Goal: Task Accomplishment & Management: Manage account settings

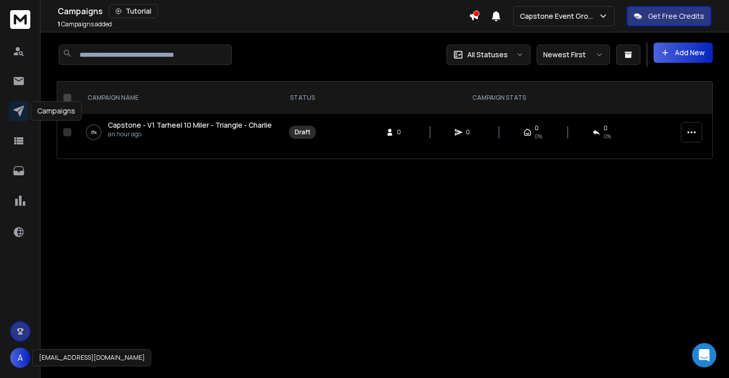
click at [19, 357] on span "A" at bounding box center [20, 357] width 20 height 20
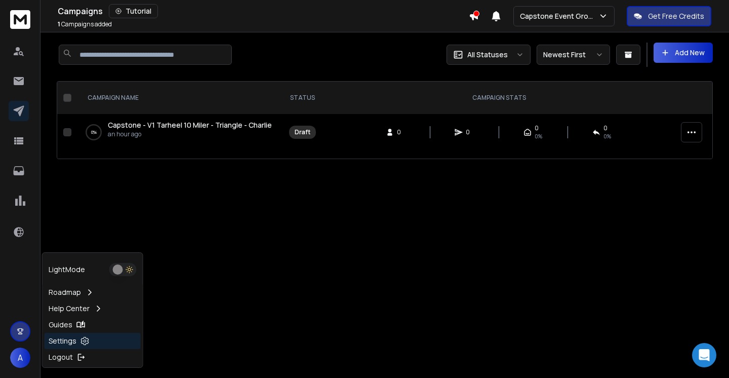
click at [57, 338] on p "Settings" at bounding box center [63, 341] width 28 height 10
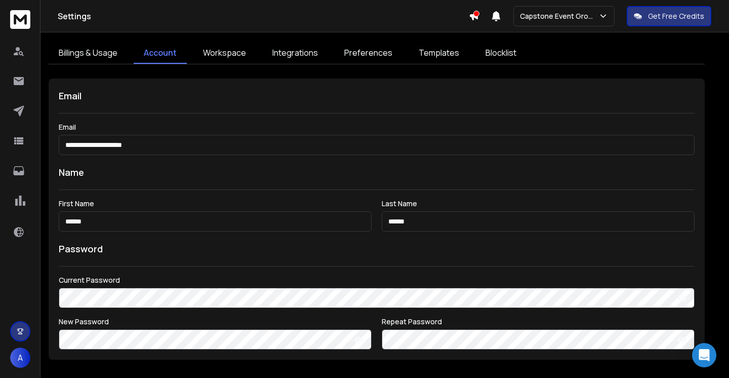
click at [500, 51] on link "Blocklist" at bounding box center [501, 53] width 51 height 21
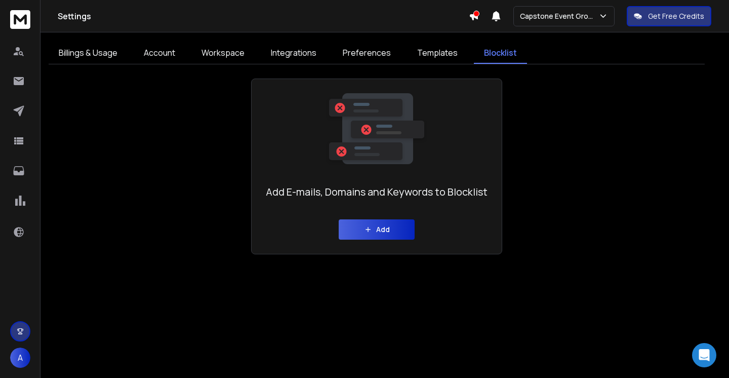
click at [374, 220] on button "Add" at bounding box center [377, 229] width 76 height 20
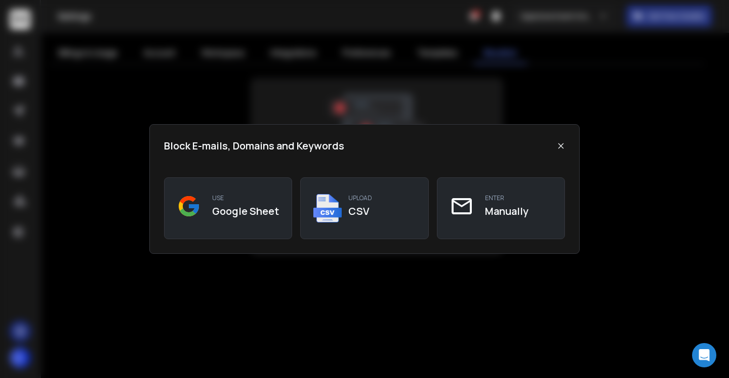
click at [369, 206] on h3 "CSV" at bounding box center [360, 211] width 24 height 14
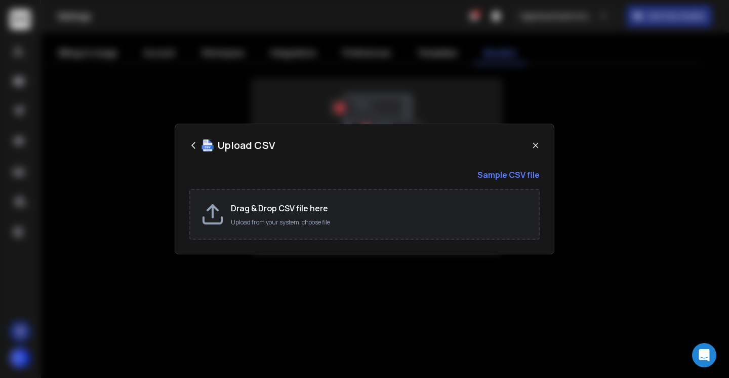
click at [500, 174] on strong "Sample CSV file" at bounding box center [509, 175] width 62 height 12
click at [295, 210] on h2 "Drag & Drop CSV file here" at bounding box center [380, 208] width 298 height 12
type input "**********"
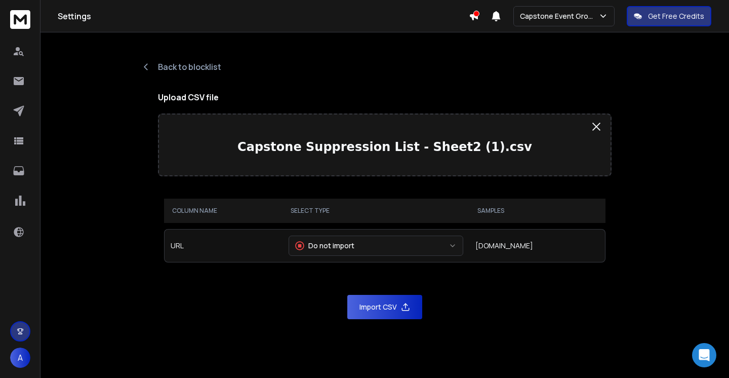
click at [398, 246] on button "Do not import" at bounding box center [376, 245] width 175 height 20
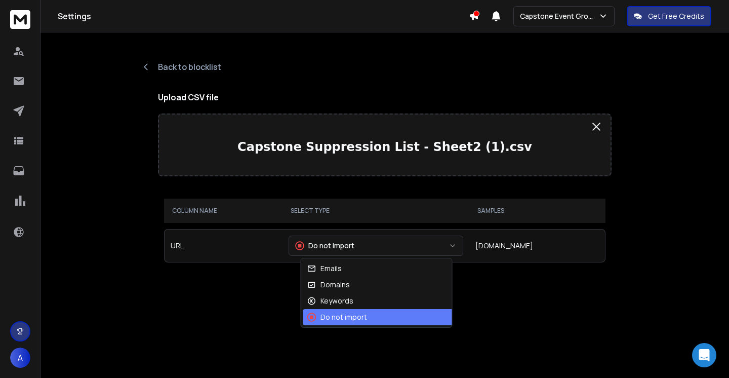
scroll to position [0, 2]
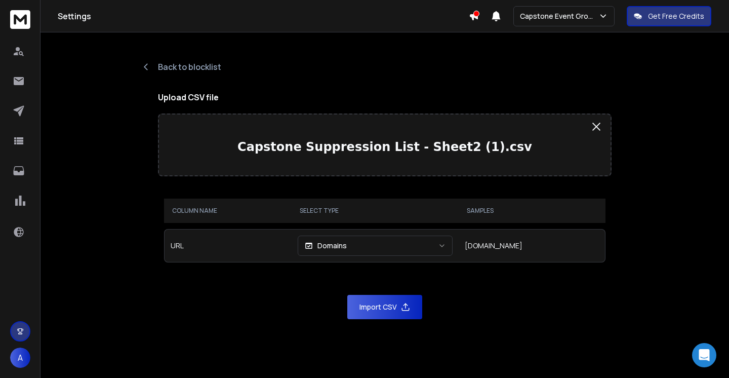
click at [372, 307] on button "Import CSV" at bounding box center [384, 307] width 75 height 24
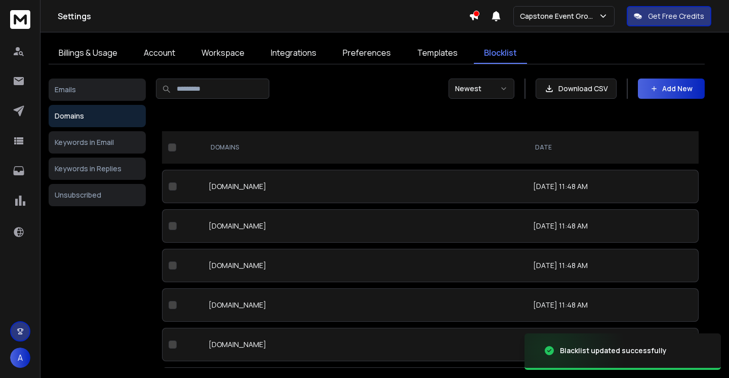
click at [100, 118] on button "Domains" at bounding box center [97, 116] width 97 height 22
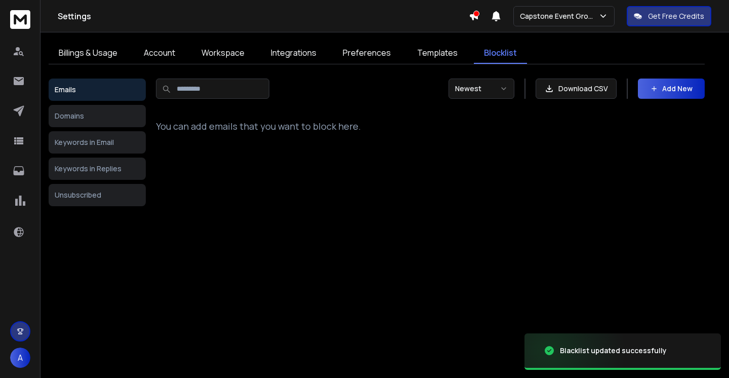
click at [92, 94] on button "Emails" at bounding box center [97, 89] width 97 height 22
click at [25, 141] on link at bounding box center [19, 141] width 20 height 20
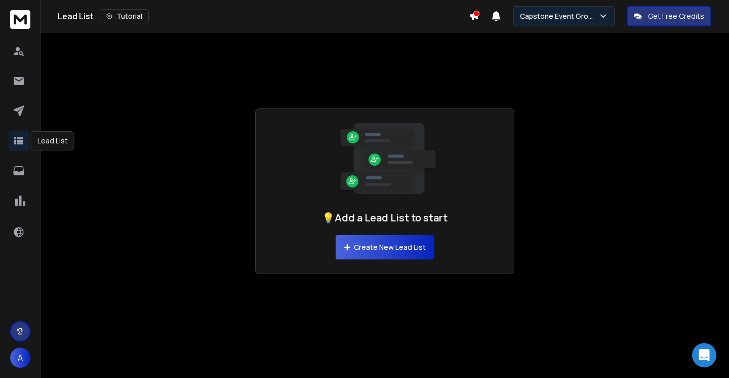
click at [569, 20] on p "Capstone Event Group" at bounding box center [559, 16] width 78 height 10
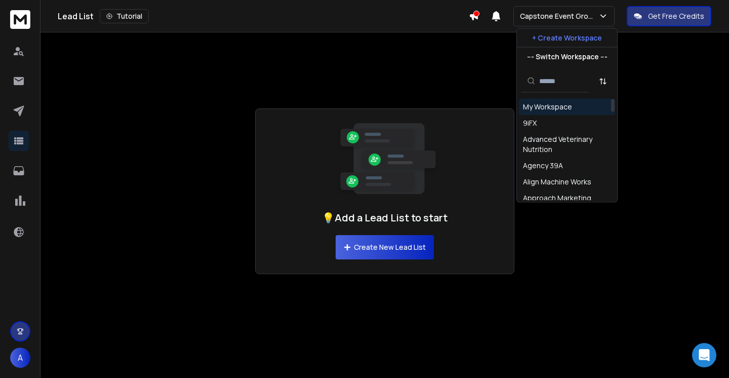
click at [548, 99] on div "My Workspace" at bounding box center [567, 107] width 96 height 16
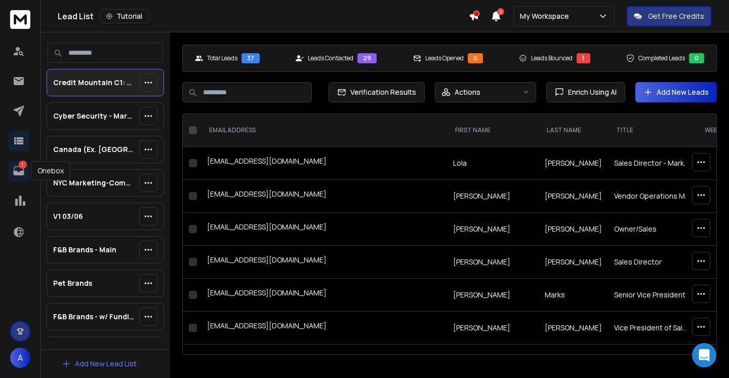
click at [13, 175] on icon at bounding box center [19, 171] width 12 height 12
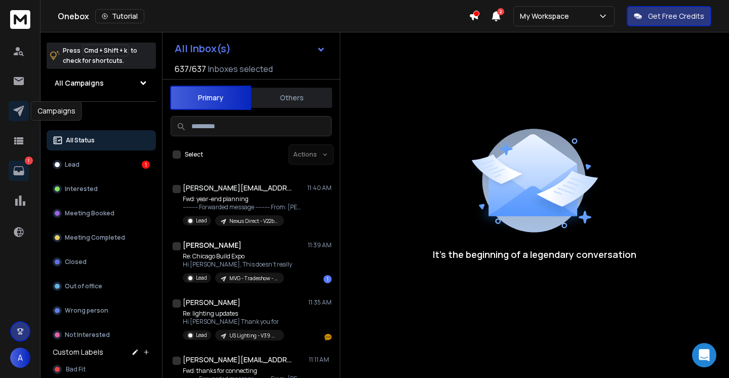
click at [16, 109] on icon at bounding box center [18, 111] width 11 height 11
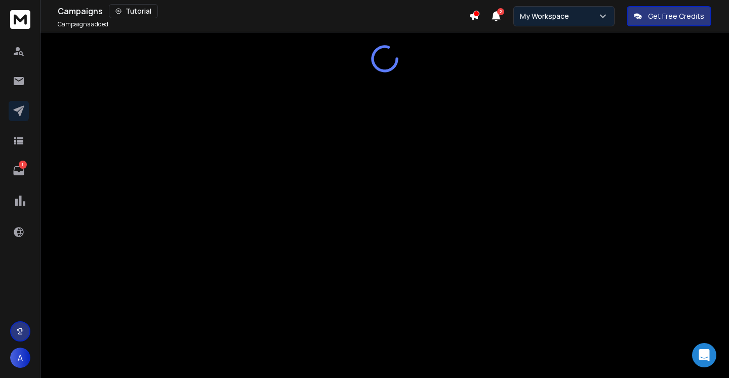
click at [558, 13] on p "My Workspace" at bounding box center [546, 16] width 53 height 10
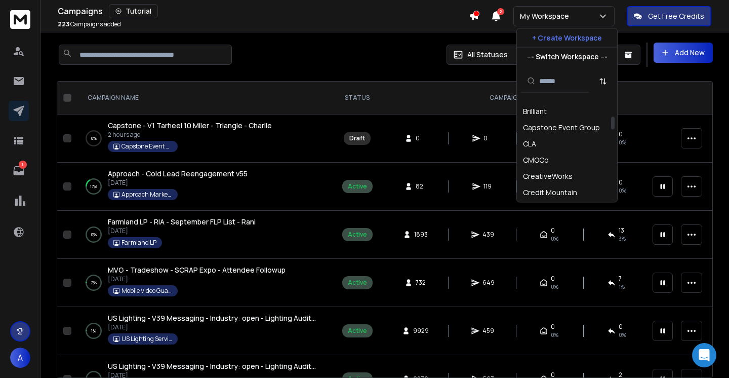
scroll to position [136, 0]
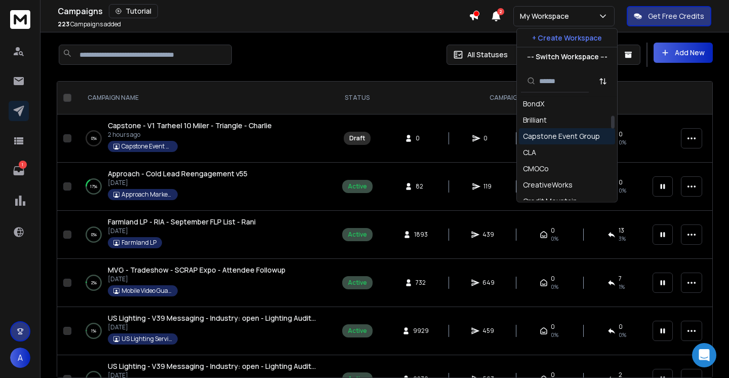
click at [555, 129] on div "Capstone Event Group" at bounding box center [567, 137] width 96 height 16
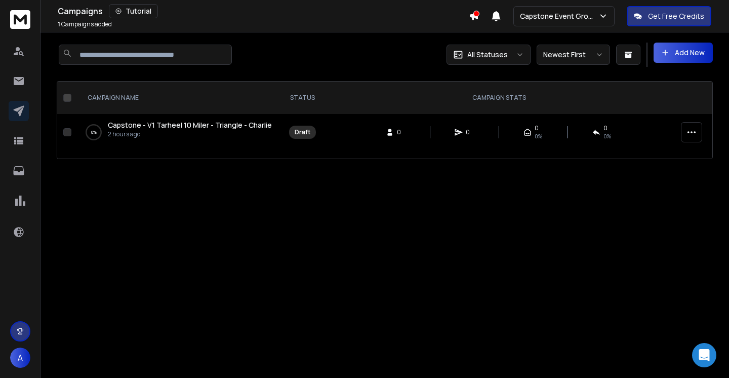
click at [229, 128] on span "Capstone - V1 Tarheel 10 Miler - Triangle - Charlie" at bounding box center [190, 125] width 164 height 10
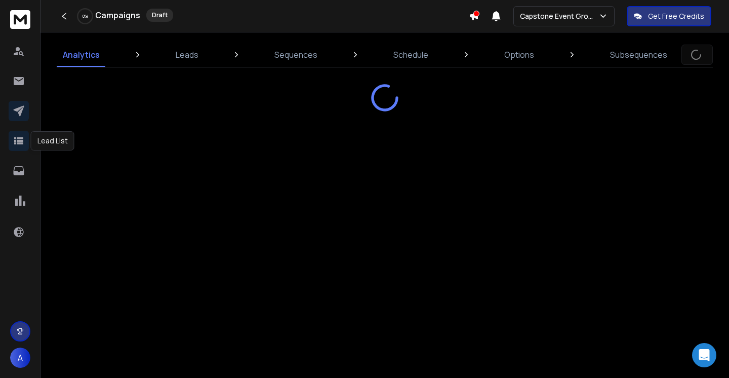
click at [15, 138] on icon at bounding box center [18, 140] width 9 height 7
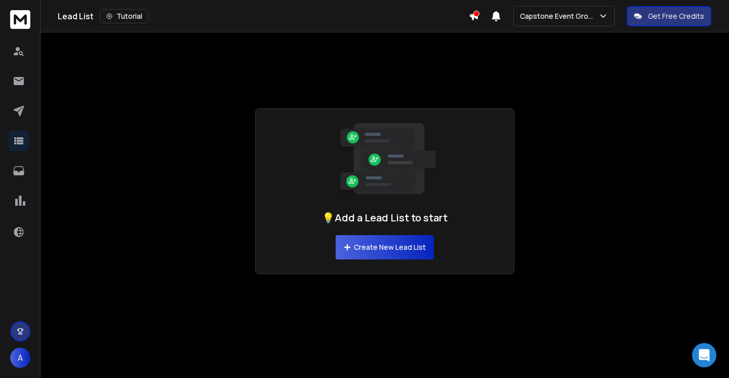
click at [392, 249] on button "Create New Lead List" at bounding box center [385, 247] width 98 height 24
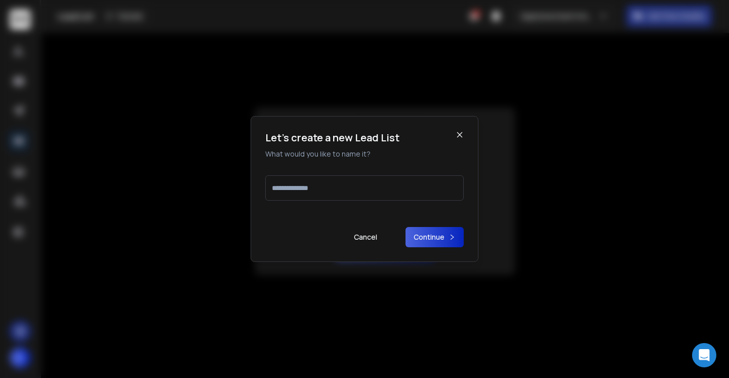
click at [339, 197] on input at bounding box center [364, 187] width 199 height 25
type input "**********"
click at [419, 237] on button "Continue" at bounding box center [435, 237] width 58 height 20
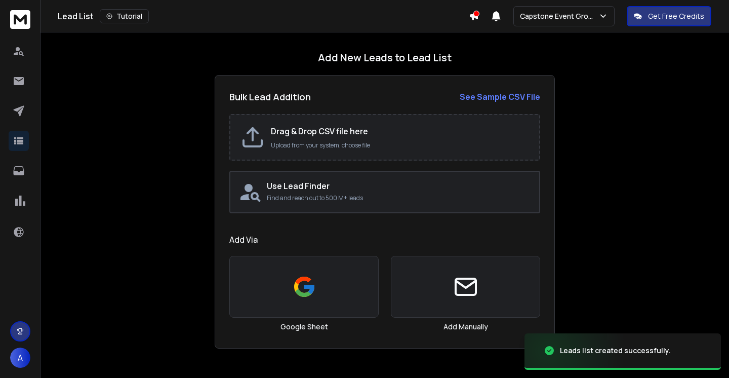
click at [313, 137] on h2 "Drag & Drop CSV file here" at bounding box center [400, 131] width 258 height 12
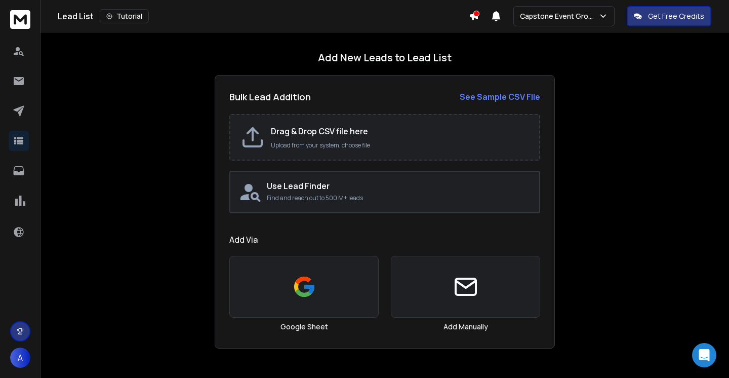
type input "**********"
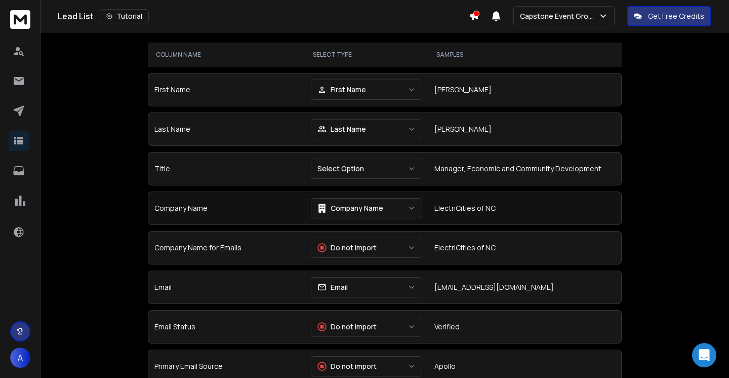
scroll to position [216, 0]
click at [345, 170] on button "Select Option" at bounding box center [366, 167] width 111 height 20
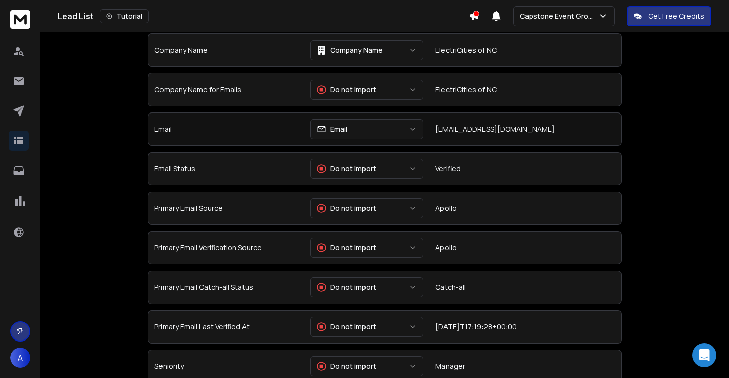
scroll to position [374, 0]
click at [354, 88] on div "Do not import" at bounding box center [346, 88] width 59 height 10
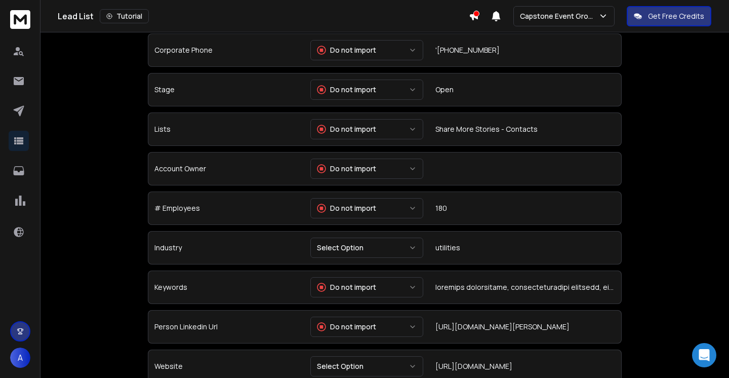
scroll to position [808, 0]
click at [364, 46] on div "Do not import" at bounding box center [346, 49] width 59 height 10
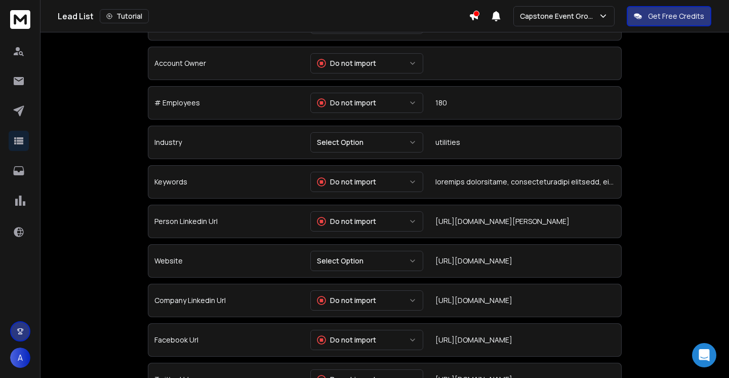
scroll to position [914, 0]
click at [374, 100] on button "Do not import" at bounding box center [366, 102] width 113 height 20
click at [364, 140] on button "Select Option" at bounding box center [366, 141] width 113 height 20
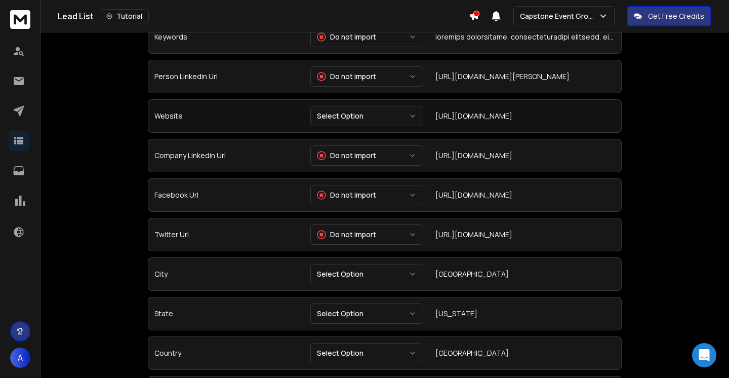
scroll to position [1058, 0]
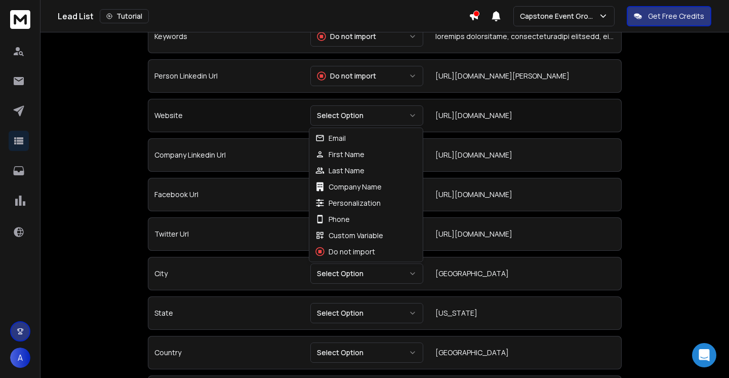
click at [361, 113] on button "Select Option" at bounding box center [366, 115] width 113 height 20
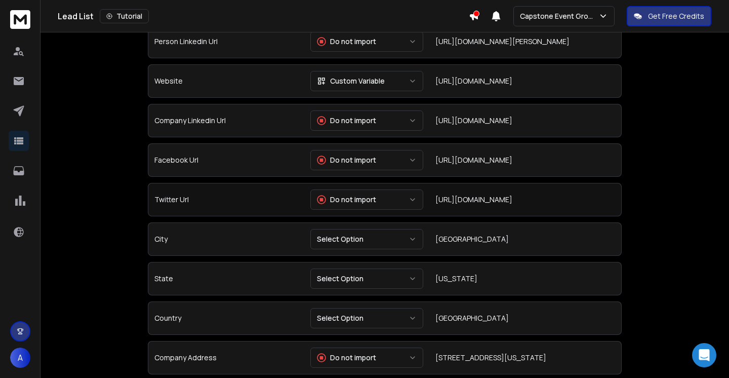
scroll to position [1095, 0]
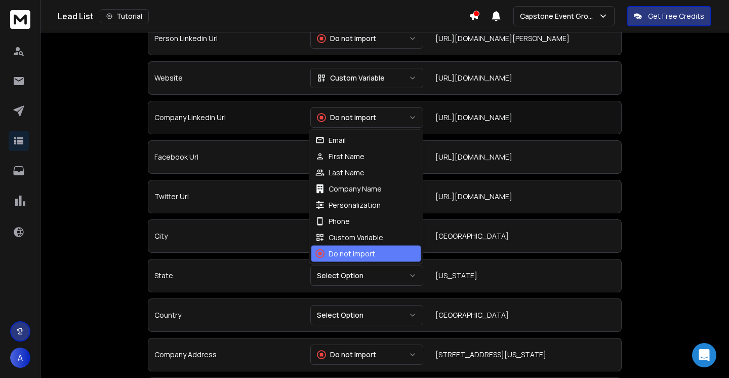
click at [365, 113] on div "Do not import" at bounding box center [346, 117] width 59 height 10
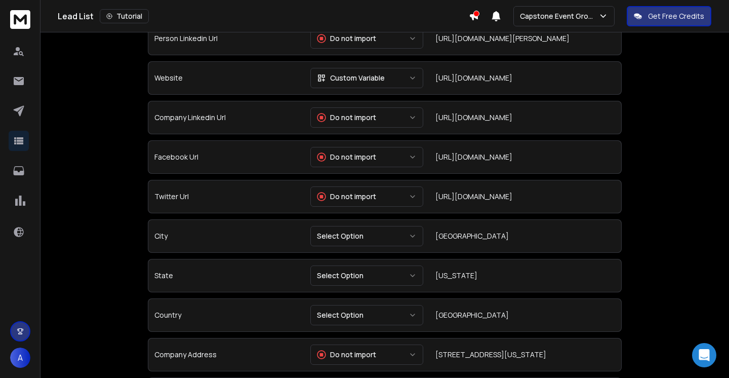
click at [75, 212] on div "Add New Leads to Lead List Add Leads in Bulk See Sample CSV file apollo-contact…" at bounding box center [364, 163] width 729 height 2517
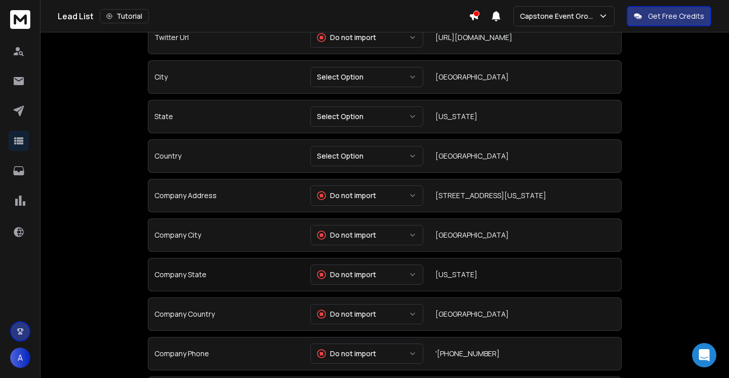
scroll to position [1253, 0]
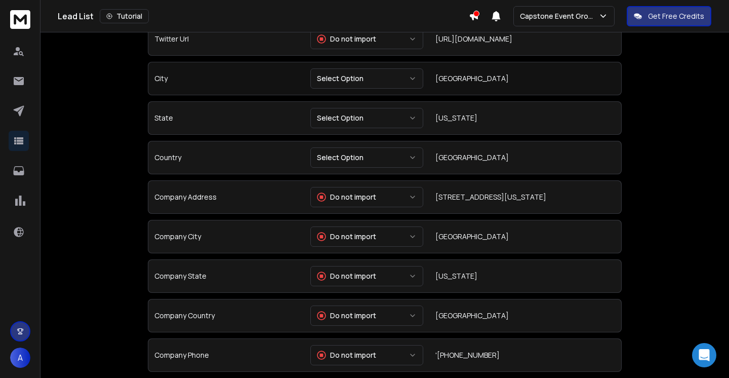
click at [341, 76] on button "Select Option" at bounding box center [366, 78] width 113 height 20
click at [353, 113] on button "Select Option" at bounding box center [366, 118] width 113 height 20
click at [352, 158] on button "Select Option" at bounding box center [366, 157] width 113 height 20
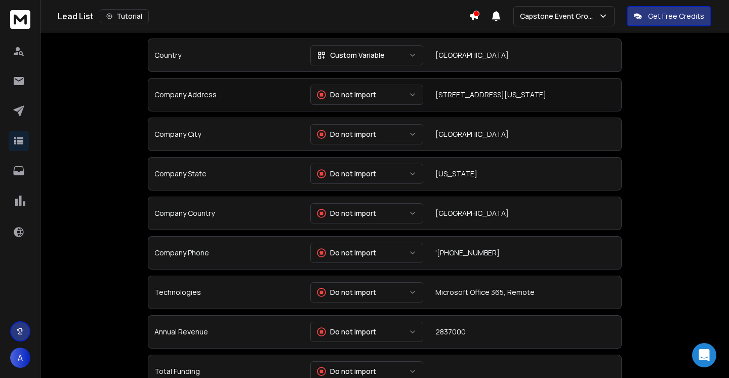
scroll to position [1354, 0]
click at [357, 86] on button "Do not import" at bounding box center [366, 96] width 113 height 20
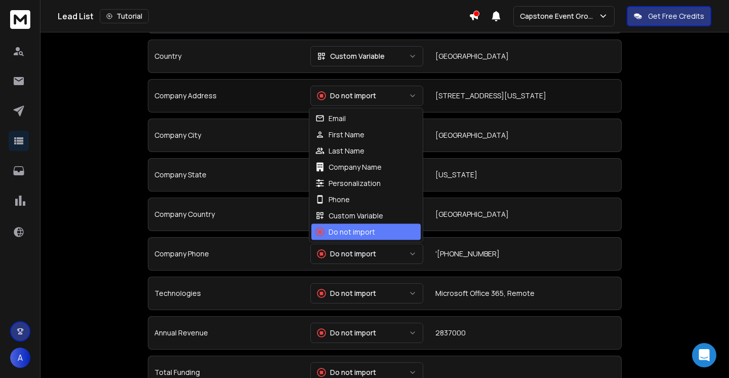
click at [361, 103] on button "Do not import" at bounding box center [366, 96] width 113 height 20
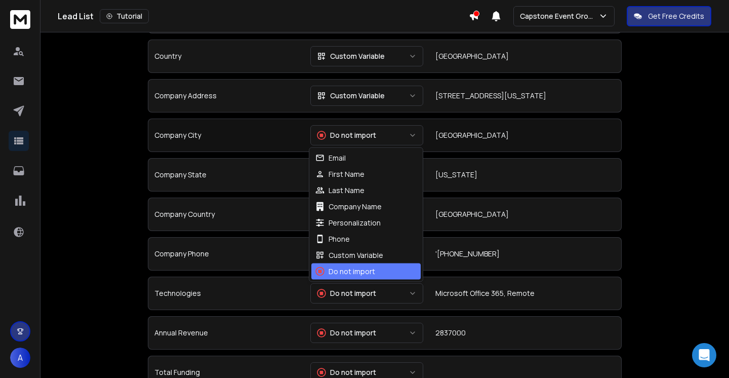
click at [366, 136] on div "Do not import" at bounding box center [346, 135] width 59 height 10
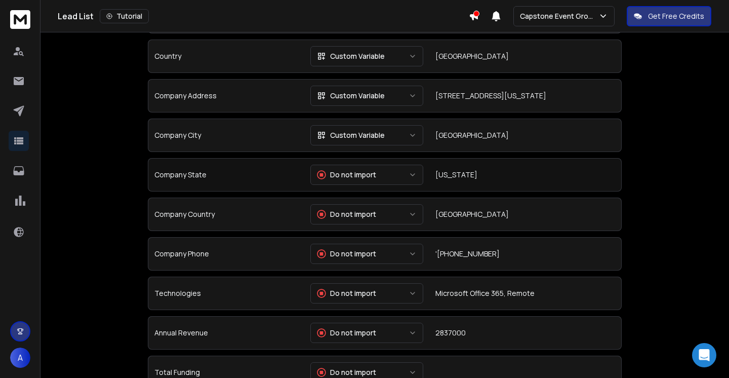
click at [367, 173] on div "Do not import" at bounding box center [346, 175] width 59 height 10
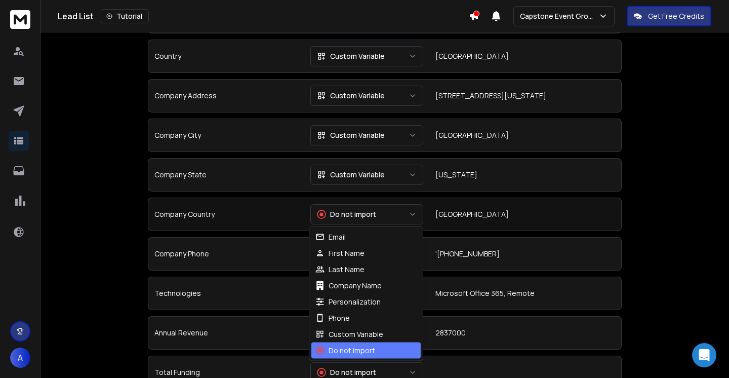
click at [353, 213] on div "Do not import" at bounding box center [346, 214] width 59 height 10
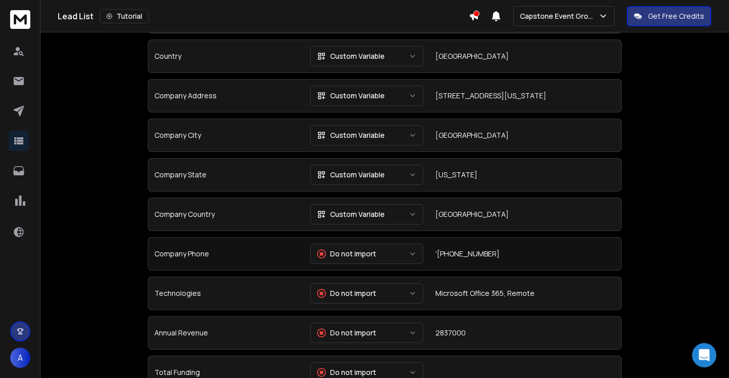
click at [354, 256] on div "Do not import" at bounding box center [346, 254] width 59 height 10
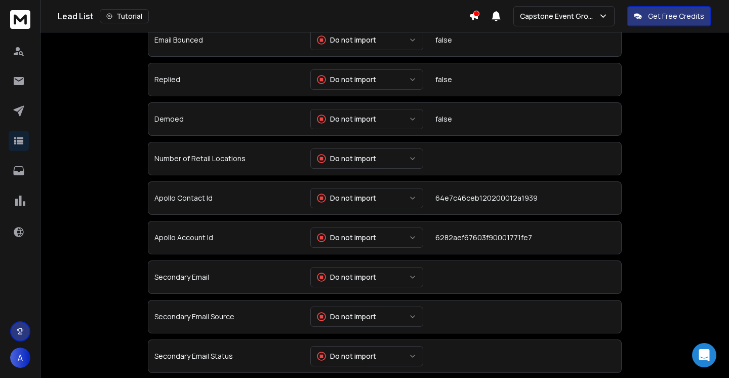
scroll to position [2139, 0]
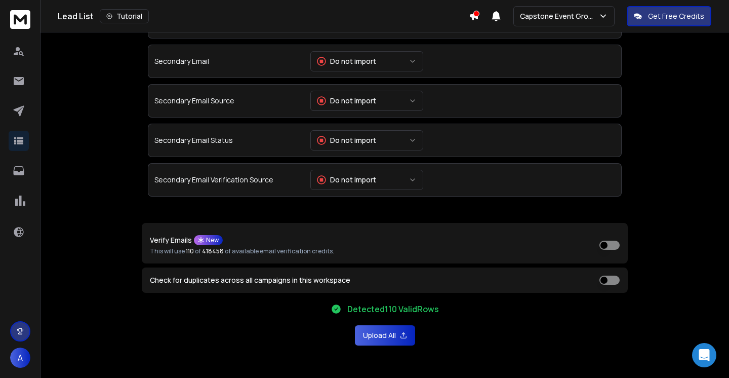
click at [614, 245] on button "Verify Emails New This will use 110 of 418458 of available email verification c…" at bounding box center [610, 245] width 20 height 9
click at [384, 335] on button "Upload All" at bounding box center [385, 335] width 60 height 20
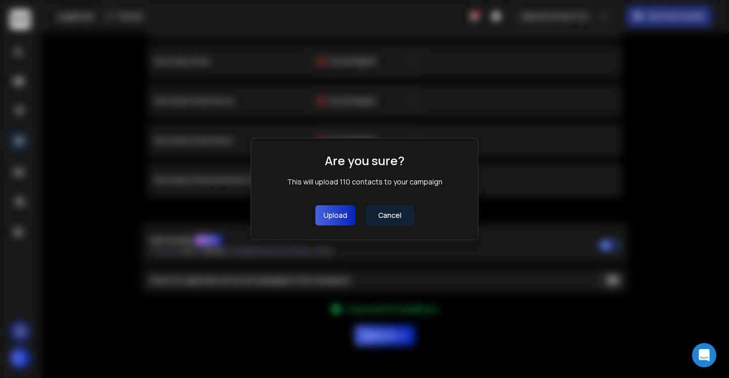
click at [332, 211] on button "Upload" at bounding box center [335, 215] width 40 height 20
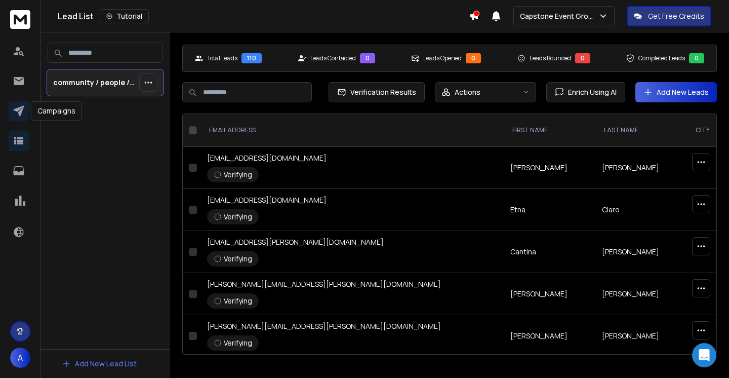
click at [21, 111] on icon at bounding box center [18, 111] width 11 height 11
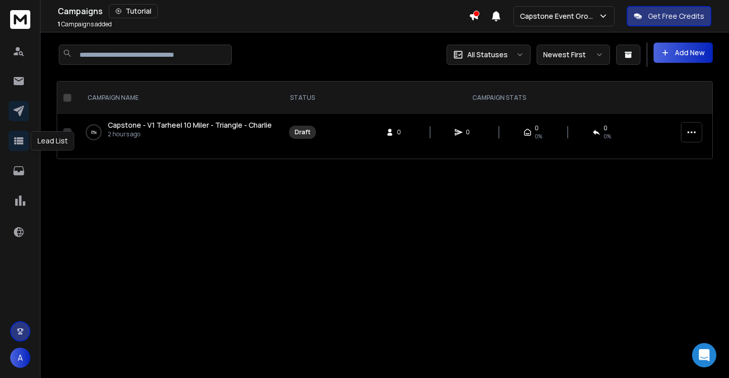
click at [15, 140] on icon at bounding box center [18, 140] width 9 height 7
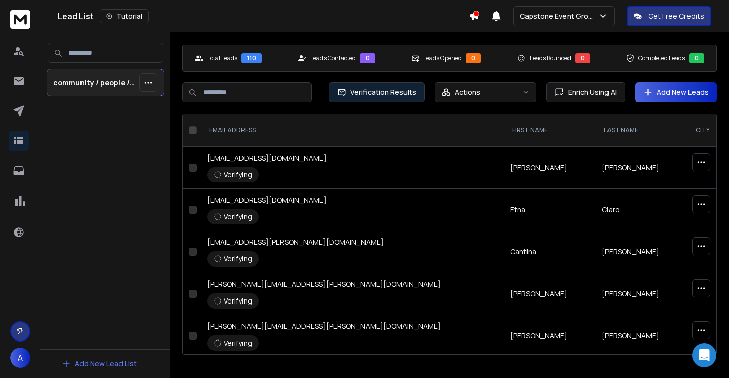
click at [388, 82] on button "Verification Results" at bounding box center [377, 92] width 96 height 20
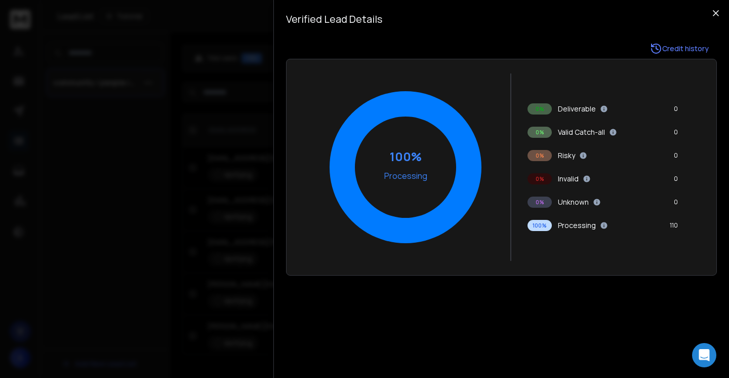
click at [719, 13] on icon "button" at bounding box center [716, 13] width 10 height 10
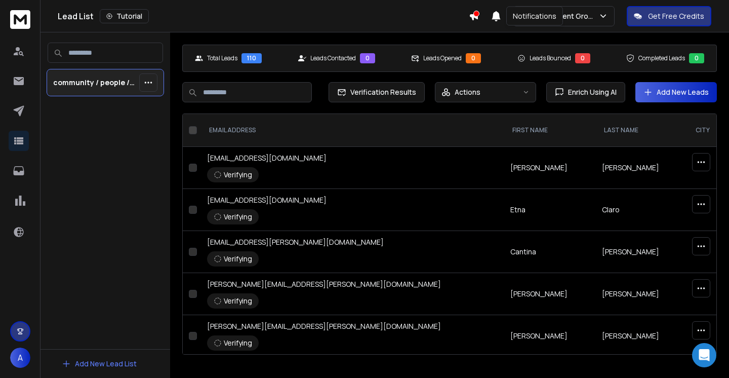
click at [555, 19] on div "Notifications" at bounding box center [534, 16] width 57 height 19
click at [591, 17] on p "Capstone Event Group" at bounding box center [559, 16] width 78 height 10
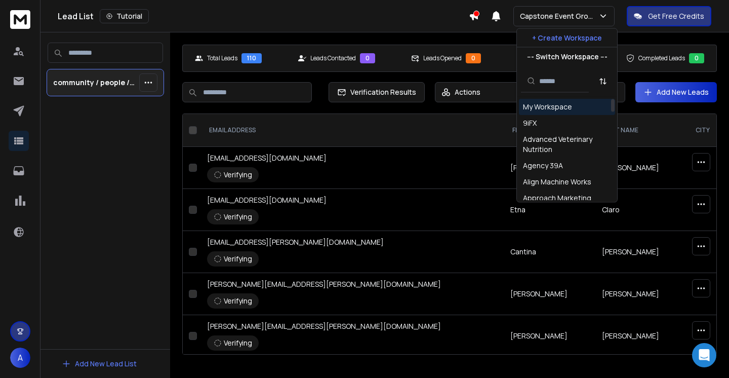
click at [546, 105] on div "My Workspace" at bounding box center [547, 107] width 49 height 10
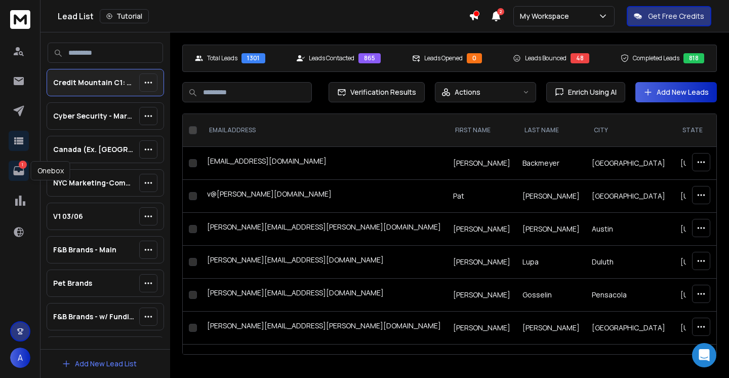
click at [16, 173] on icon at bounding box center [18, 170] width 11 height 9
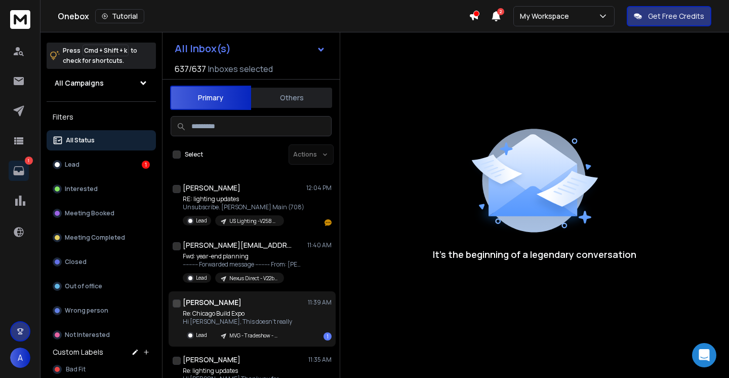
click at [223, 327] on div "Re: Chicago Build Expo Hi Shawn, This doesn't really Lead MVG - Tradeshow - Chi…" at bounding box center [237, 324] width 109 height 31
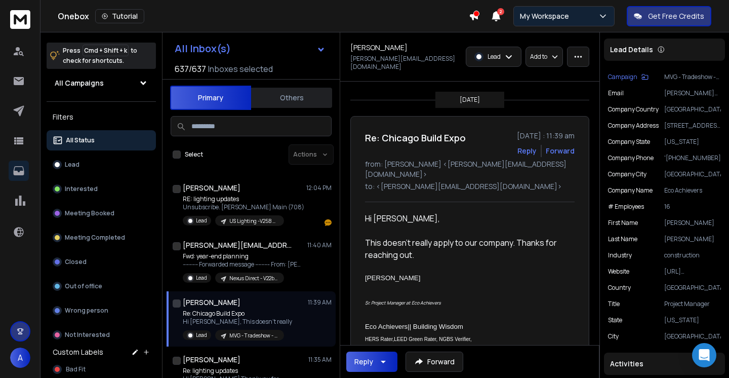
click at [563, 14] on p "My Workspace" at bounding box center [546, 16] width 53 height 10
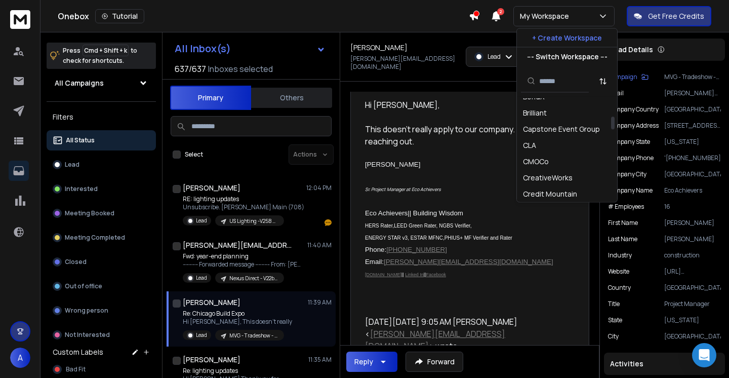
scroll to position [145, 0]
click at [570, 123] on div "Capstone Event Group" at bounding box center [561, 128] width 77 height 10
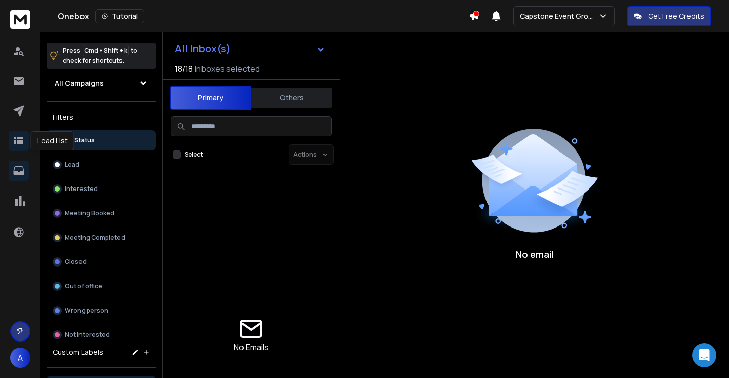
click at [19, 140] on icon at bounding box center [18, 140] width 9 height 7
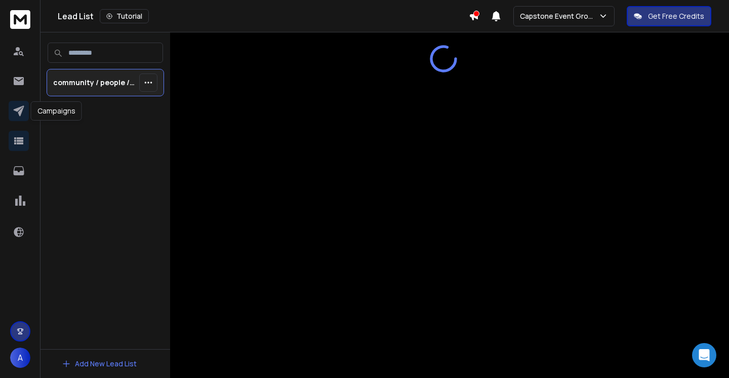
click at [17, 107] on icon at bounding box center [19, 111] width 12 height 12
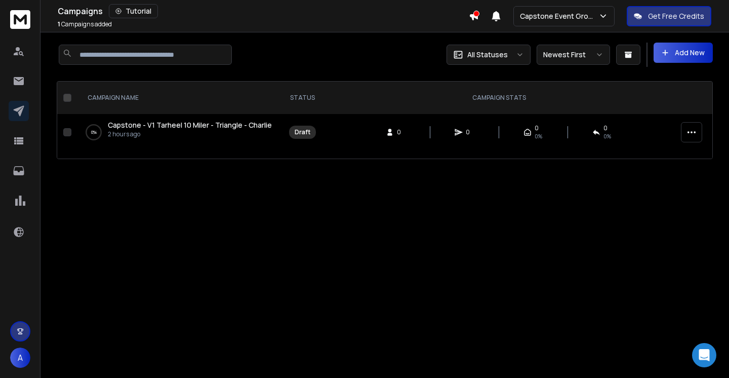
click at [157, 123] on span "Capstone - V1 Tarheel 10 Miler - Triangle - Charlie" at bounding box center [190, 125] width 164 height 10
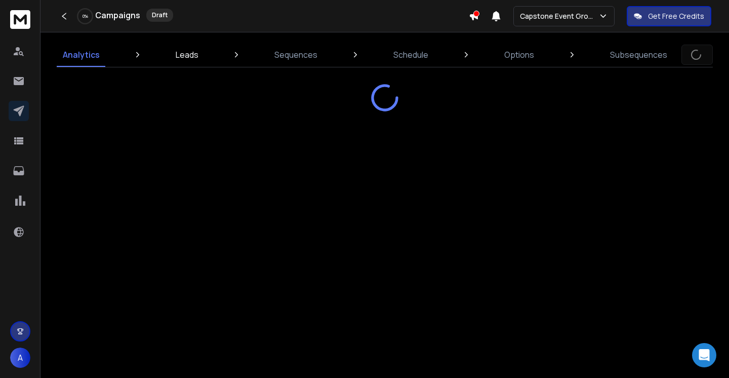
click at [180, 59] on p "Leads" at bounding box center [187, 55] width 23 height 12
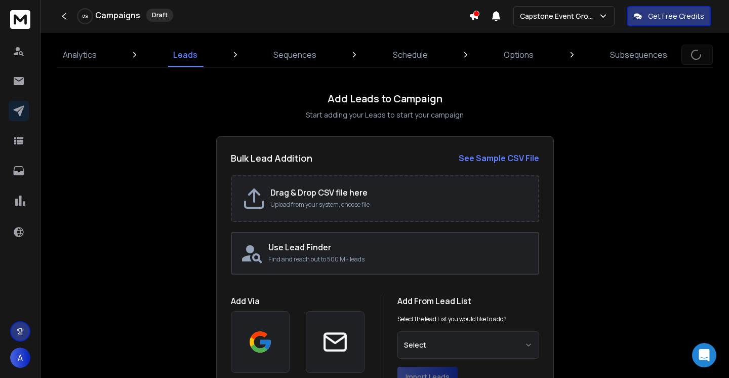
scroll to position [40, 0]
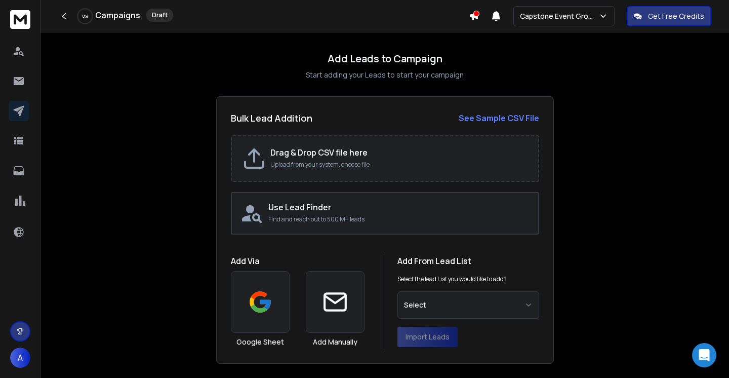
click at [451, 303] on button "Select" at bounding box center [469, 304] width 142 height 27
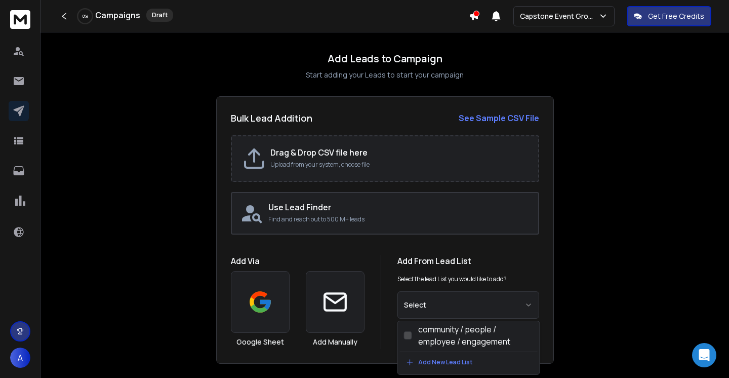
click at [442, 339] on div "community / people / employee / engagement" at bounding box center [472, 335] width 109 height 24
click at [645, 263] on div "Add Leads to Campaign Start adding your Leads to start your campaign Bulk Lead …" at bounding box center [385, 203] width 648 height 322
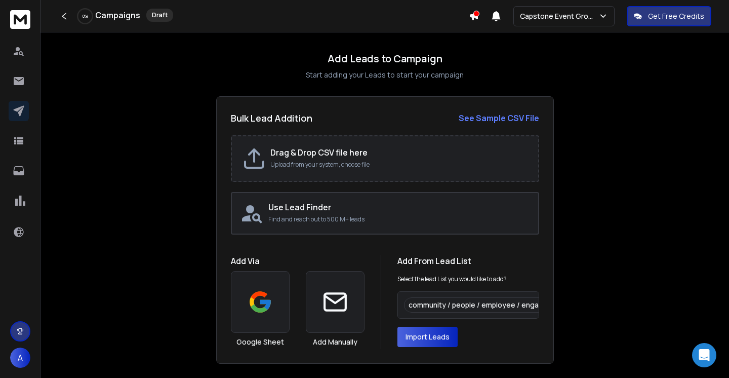
click at [434, 336] on button "Import Leads" at bounding box center [428, 337] width 60 height 20
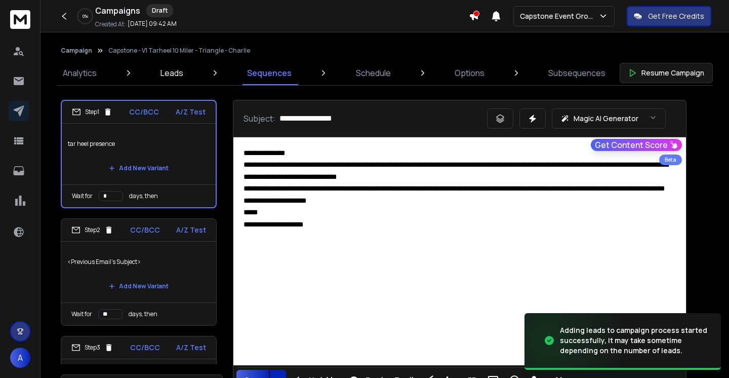
click at [181, 75] on p "Leads" at bounding box center [172, 73] width 23 height 12
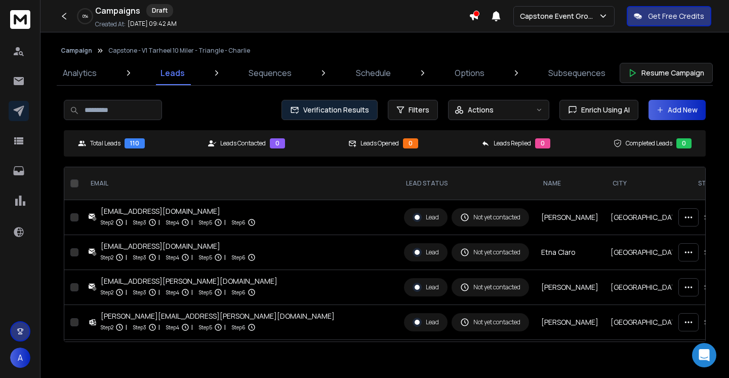
click at [343, 113] on span "Verification Results" at bounding box center [334, 110] width 70 height 10
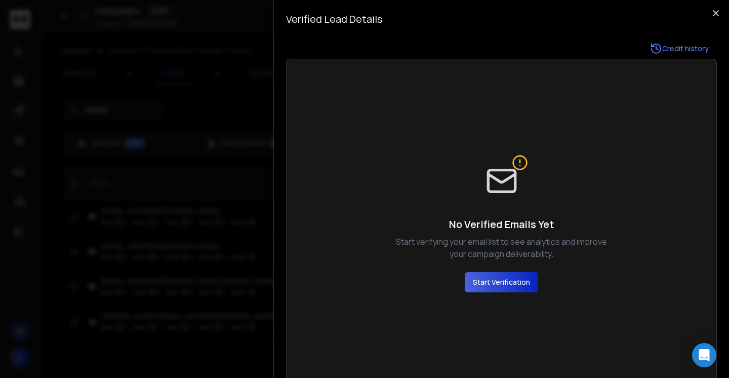
click at [715, 12] on icon "button" at bounding box center [716, 13] width 10 height 10
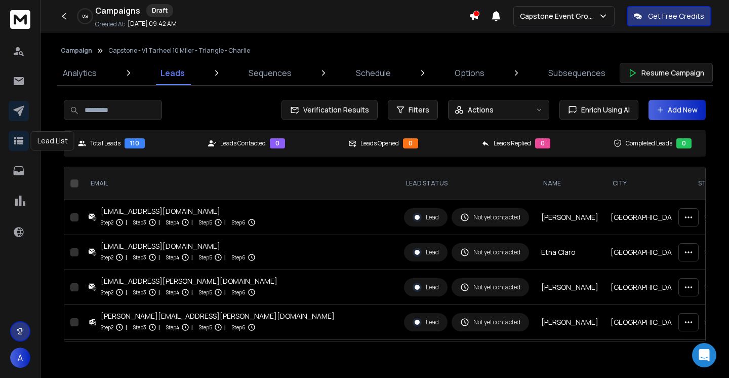
click at [14, 144] on icon at bounding box center [19, 141] width 12 height 12
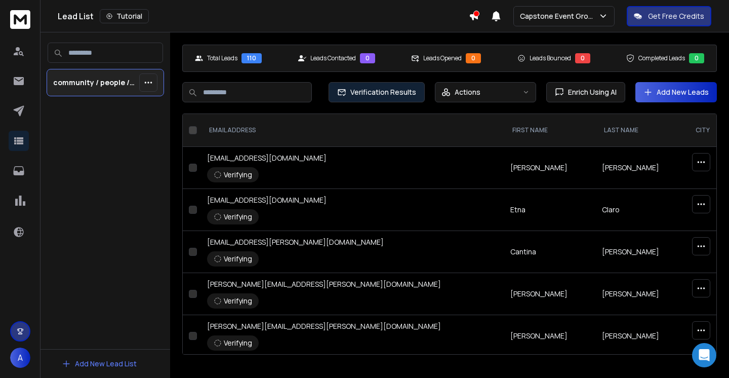
click at [361, 91] on span "Verification Results" at bounding box center [381, 92] width 70 height 10
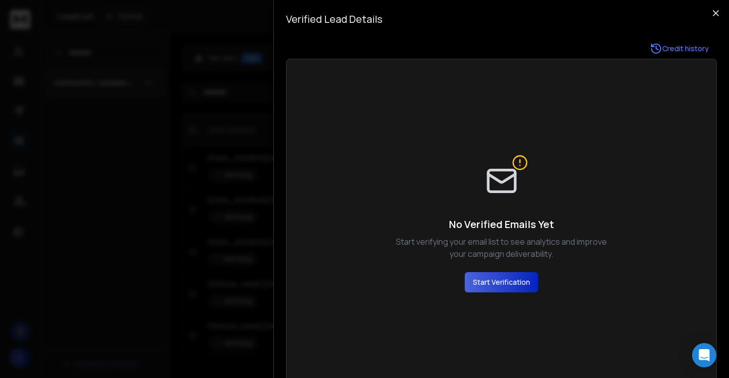
click at [717, 11] on icon "button" at bounding box center [716, 13] width 10 height 10
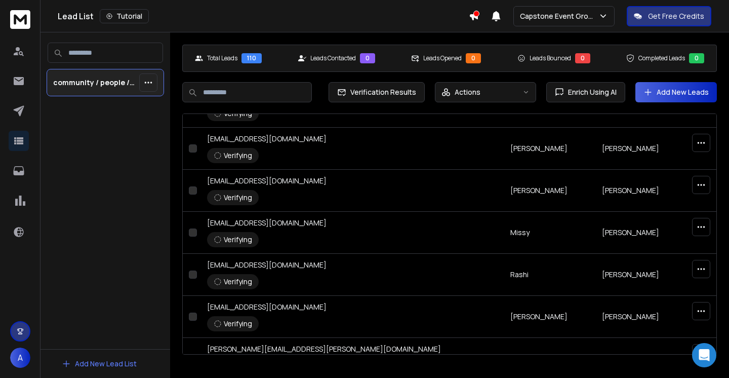
scroll to position [4167, 0]
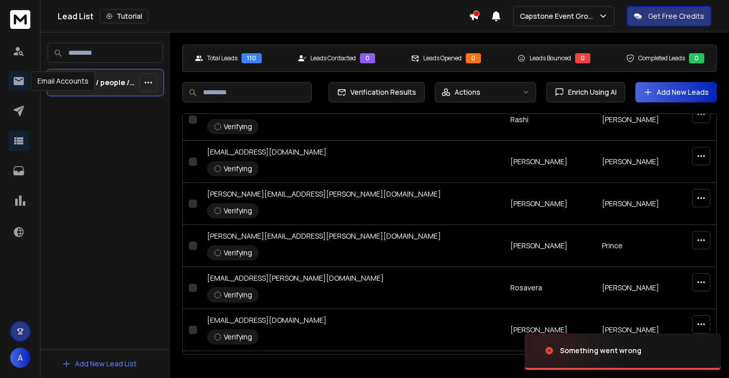
click at [21, 81] on icon at bounding box center [19, 81] width 10 height 8
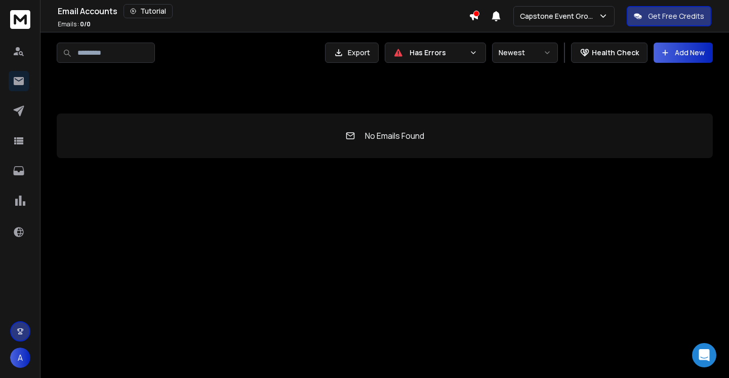
click at [434, 55] on p "Has Errors" at bounding box center [438, 53] width 56 height 10
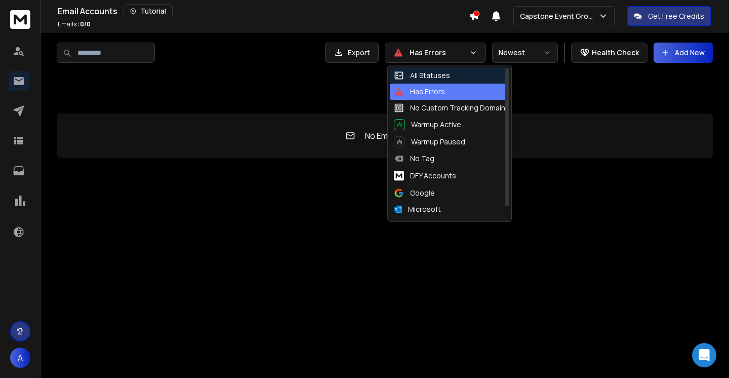
click at [425, 76] on div "All Statuses" at bounding box center [422, 75] width 56 height 10
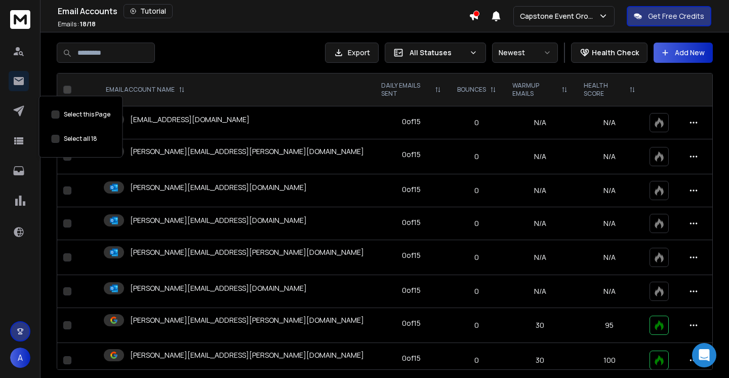
click at [68, 89] on button "Select this Page" at bounding box center [67, 90] width 8 height 8
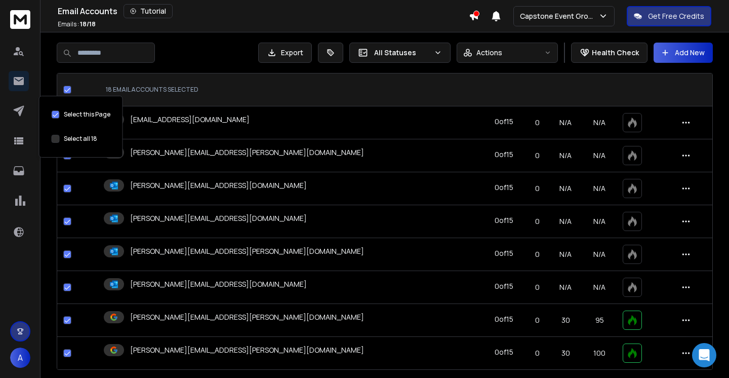
click at [50, 140] on div "Select this Page Select all 18" at bounding box center [81, 126] width 71 height 53
click at [52, 140] on button "Select this Page" at bounding box center [56, 139] width 8 height 8
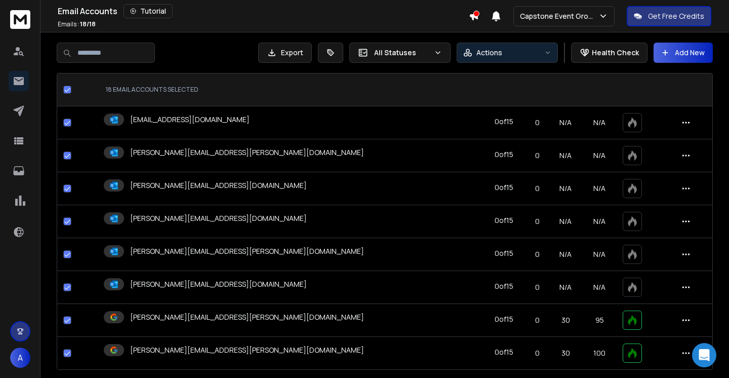
click at [513, 49] on div "Actions" at bounding box center [501, 53] width 77 height 10
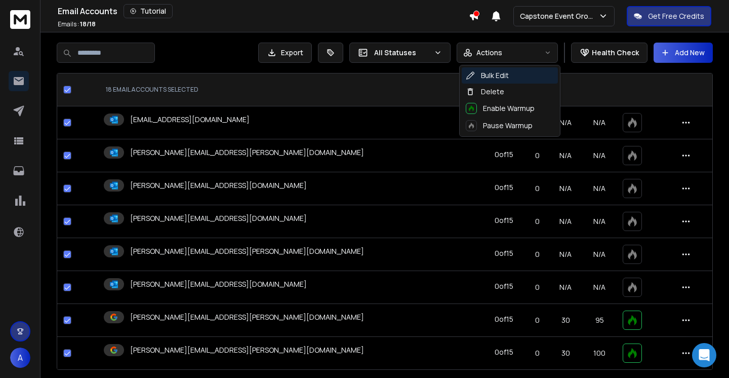
click at [497, 78] on div "Bulk Edit" at bounding box center [487, 75] width 43 height 10
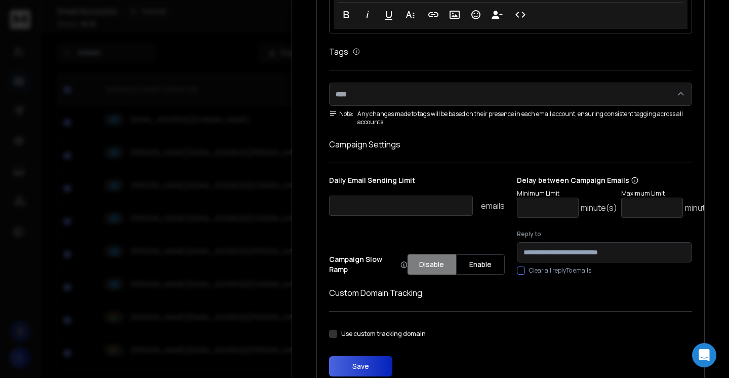
scroll to position [241, 0]
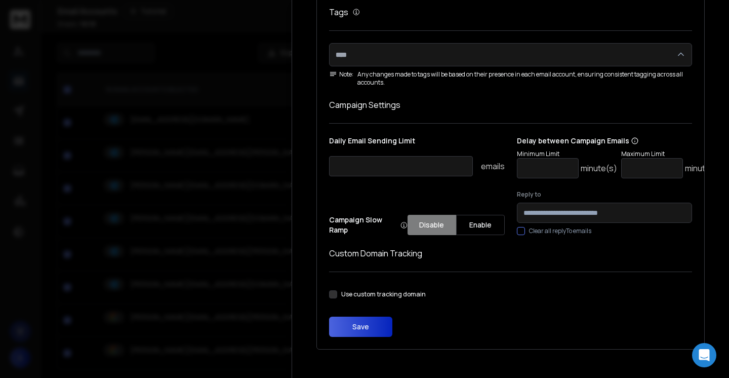
click at [374, 176] on div "emails" at bounding box center [417, 166] width 176 height 24
click at [373, 159] on input "number" at bounding box center [401, 166] width 144 height 20
type input "*"
click at [360, 329] on button "Save" at bounding box center [360, 326] width 63 height 20
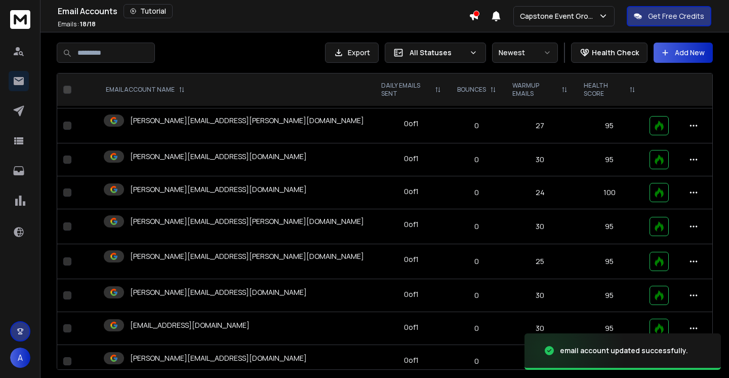
scroll to position [0, 0]
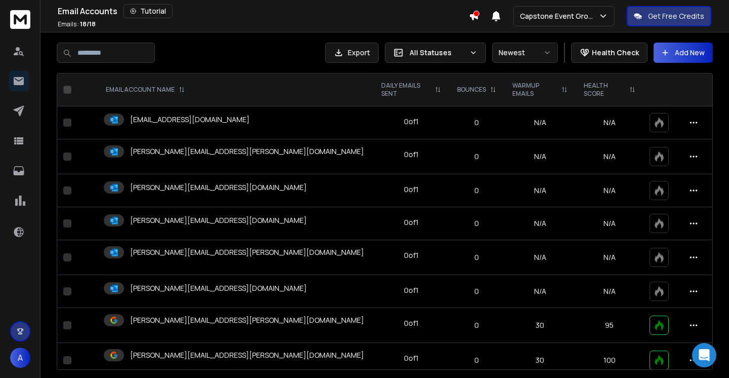
click at [66, 124] on button "button" at bounding box center [67, 122] width 8 height 8
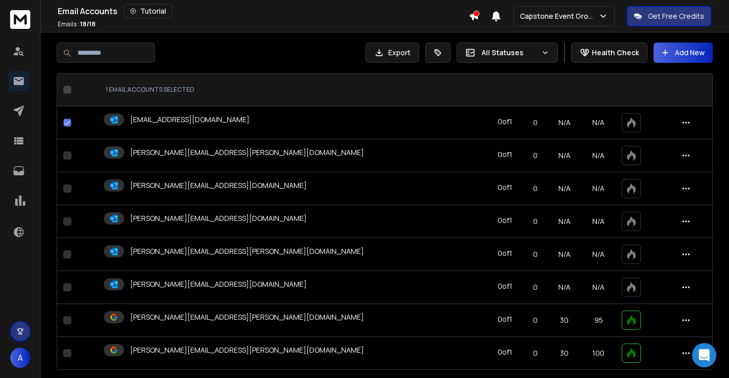
click at [67, 154] on button "button" at bounding box center [67, 155] width 8 height 8
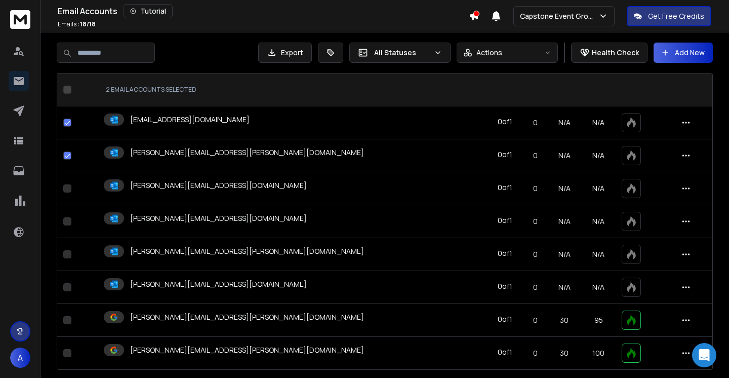
click at [67, 189] on button "button" at bounding box center [67, 188] width 8 height 8
click at [66, 221] on button "button" at bounding box center [67, 221] width 8 height 8
click at [67, 251] on button "button" at bounding box center [67, 254] width 8 height 8
click at [66, 288] on button "button" at bounding box center [67, 287] width 8 height 8
click at [507, 53] on div "Actions" at bounding box center [501, 53] width 77 height 10
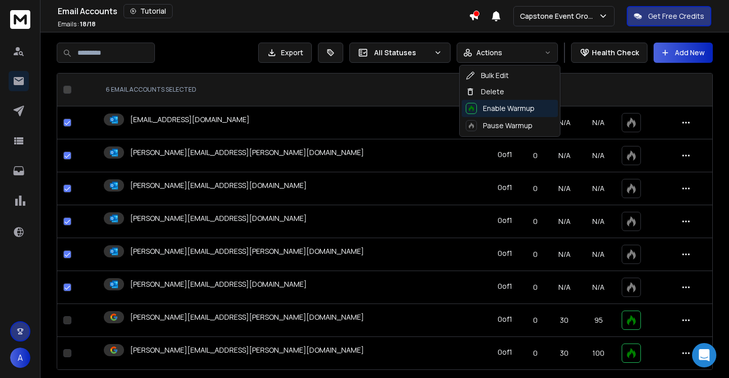
click at [492, 112] on div "Enable Warmup" at bounding box center [500, 108] width 69 height 11
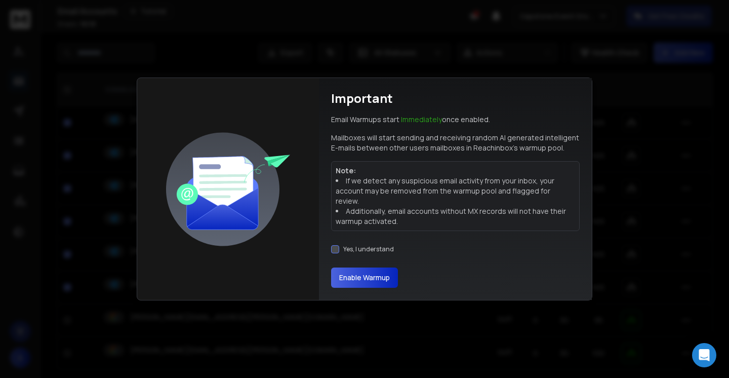
click at [335, 245] on button "Yes, I understand" at bounding box center [335, 249] width 8 height 8
click at [354, 274] on button "Enable Warmup" at bounding box center [364, 277] width 67 height 20
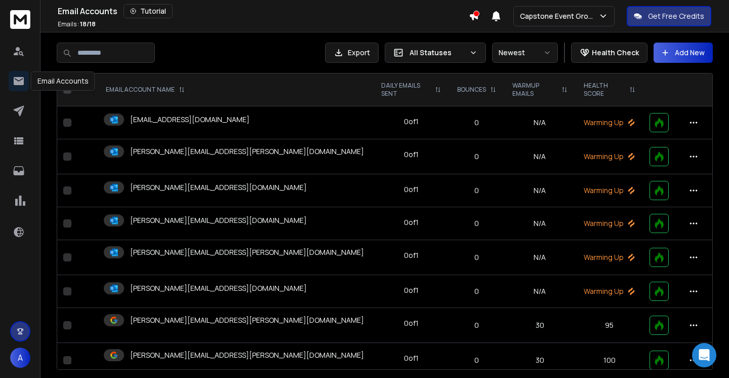
click at [19, 73] on link at bounding box center [19, 81] width 20 height 20
click at [15, 164] on link at bounding box center [19, 171] width 20 height 20
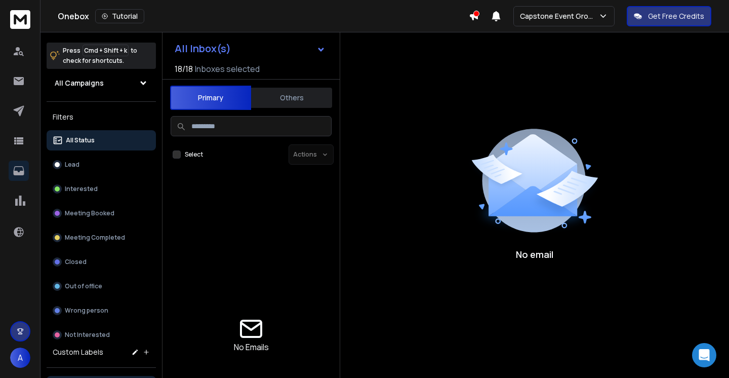
click at [298, 103] on button "Others" at bounding box center [291, 98] width 81 height 22
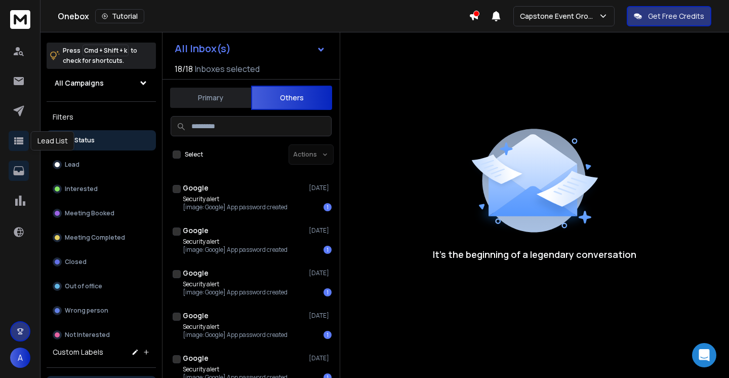
click at [22, 143] on icon at bounding box center [18, 140] width 9 height 7
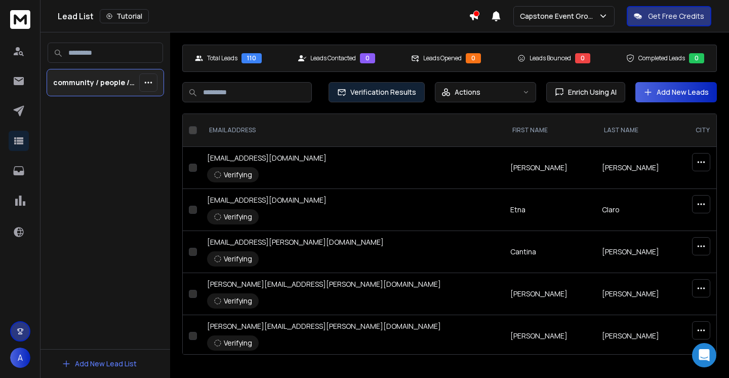
click at [392, 90] on span "Verification Results" at bounding box center [381, 92] width 70 height 10
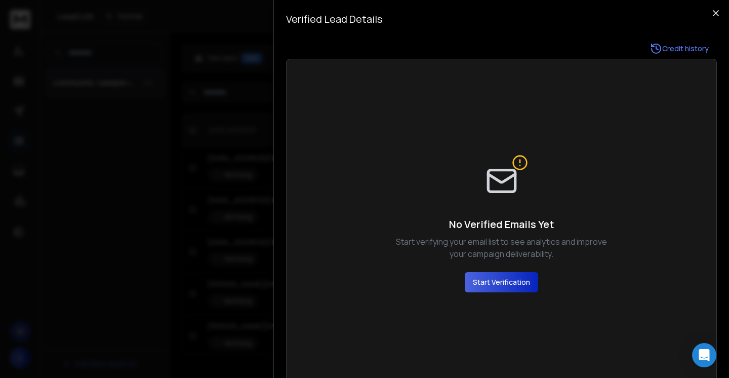
click at [716, 13] on icon "button" at bounding box center [716, 13] width 10 height 10
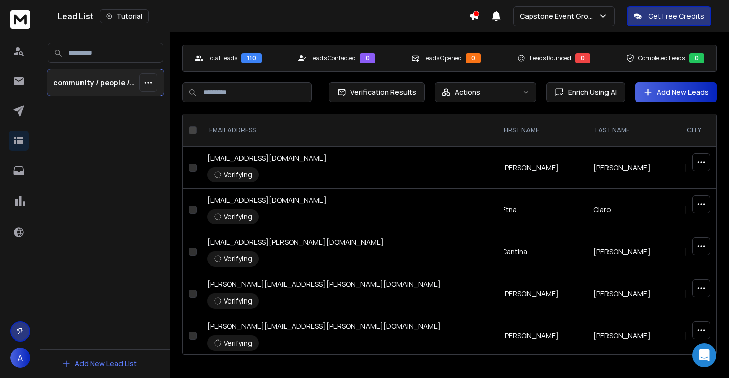
scroll to position [0, 21]
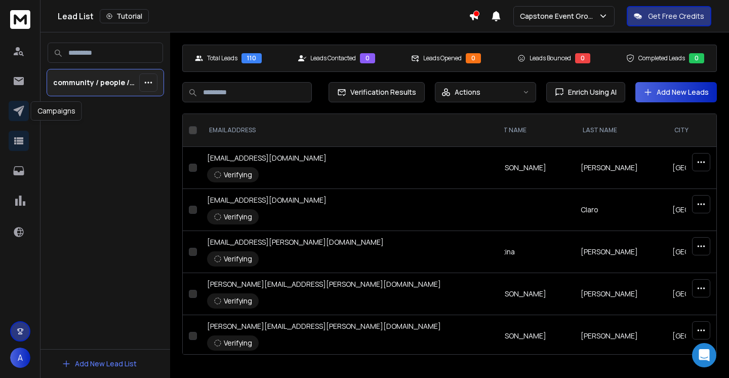
click at [16, 110] on icon at bounding box center [18, 111] width 11 height 11
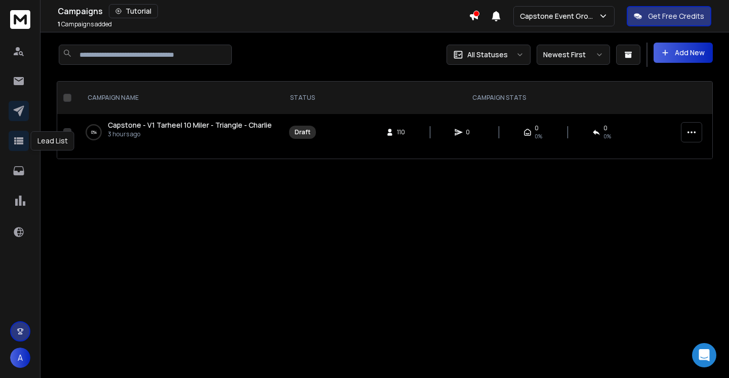
click at [16, 142] on icon at bounding box center [18, 140] width 9 height 7
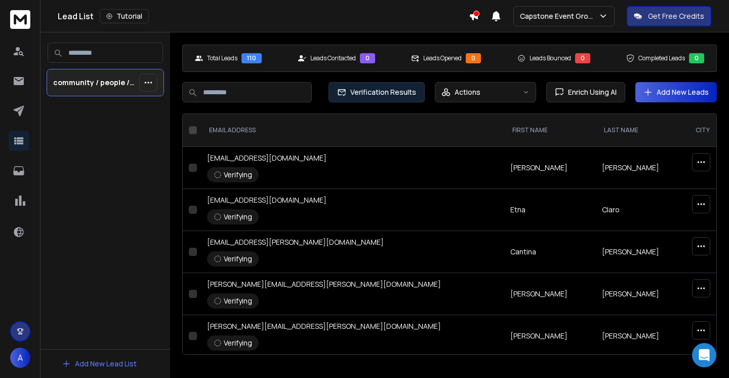
click at [379, 91] on span "Verification Results" at bounding box center [381, 92] width 70 height 10
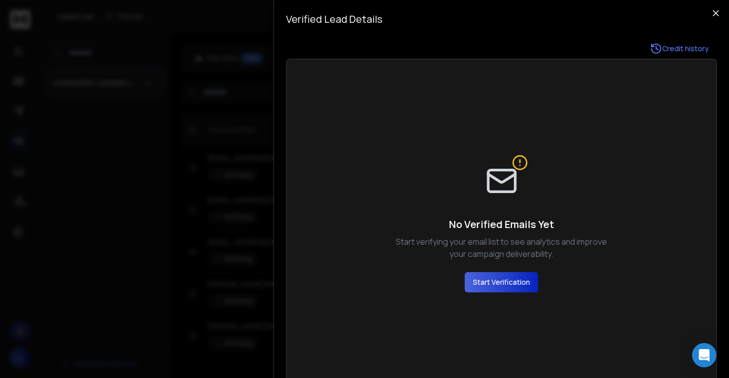
click at [713, 14] on icon "button" at bounding box center [716, 13] width 10 height 10
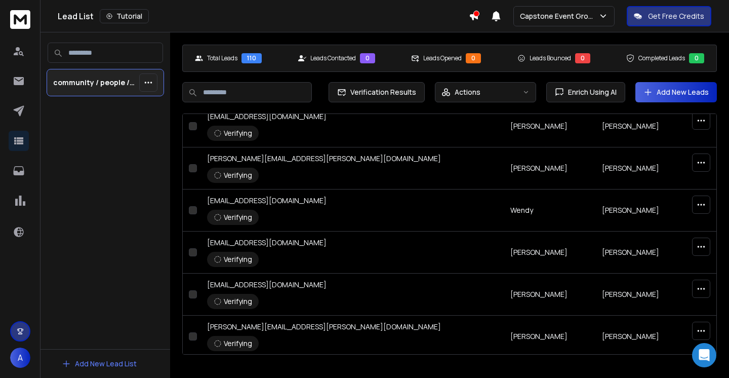
scroll to position [14, 0]
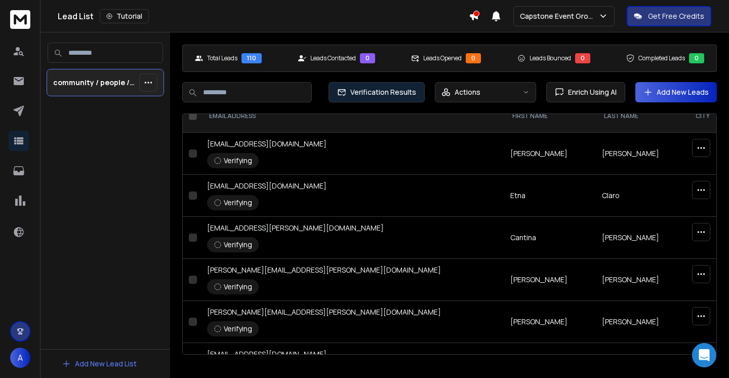
click at [383, 83] on button "Verification Results" at bounding box center [377, 92] width 96 height 20
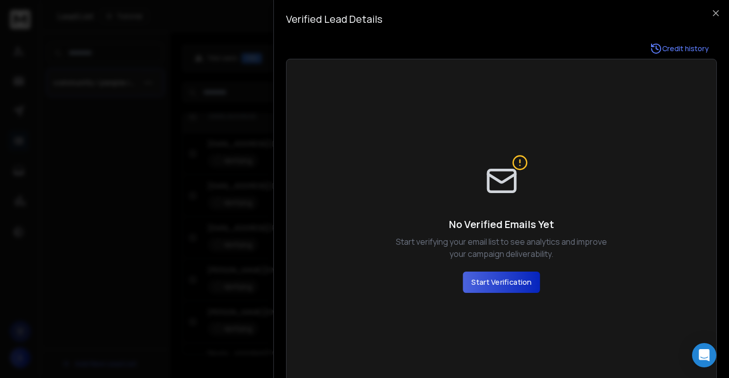
click at [490, 289] on button "Start Verification" at bounding box center [501, 281] width 77 height 21
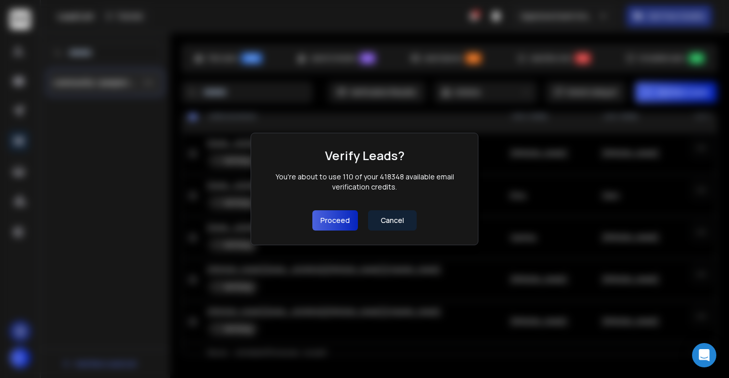
click at [322, 224] on button "Proceed" at bounding box center [335, 220] width 46 height 20
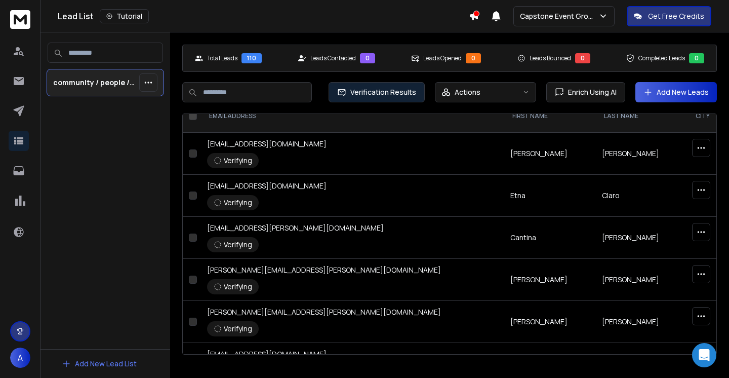
click at [378, 94] on span "Verification Results" at bounding box center [381, 92] width 70 height 10
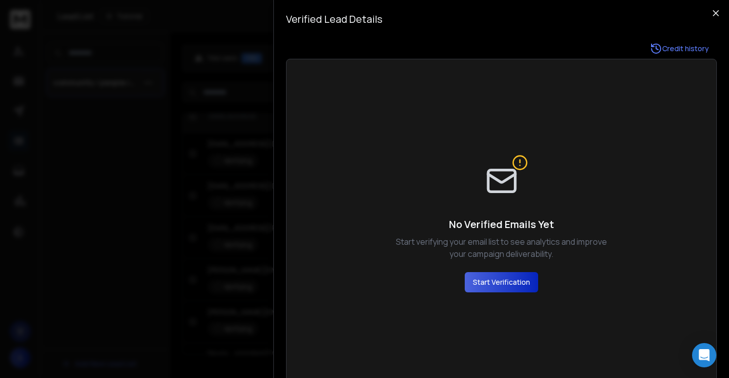
click at [716, 16] on icon "button" at bounding box center [716, 13] width 10 height 10
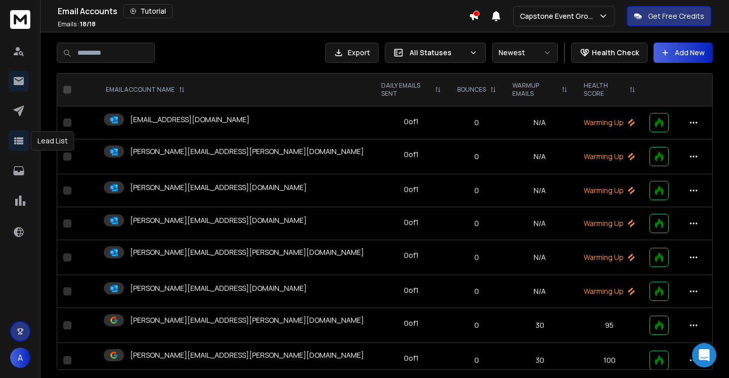
click at [20, 143] on icon at bounding box center [18, 140] width 9 height 7
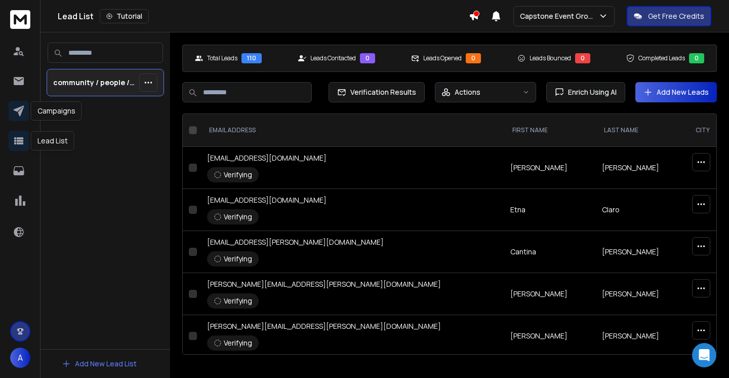
click at [15, 111] on icon at bounding box center [19, 111] width 12 height 12
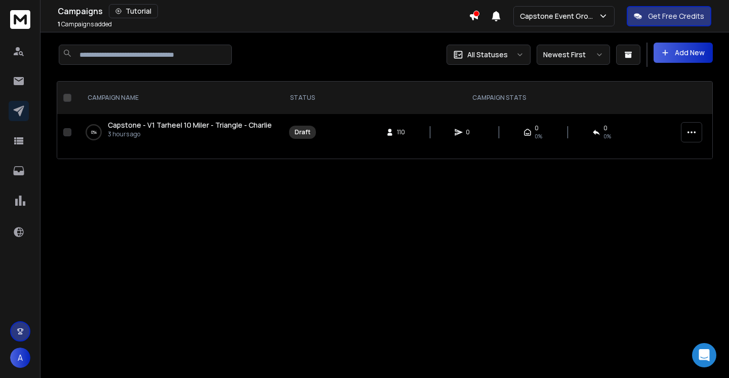
click at [210, 125] on span "Capstone - V1 Tarheel 10 Miler - Triangle - Charlie" at bounding box center [190, 125] width 164 height 10
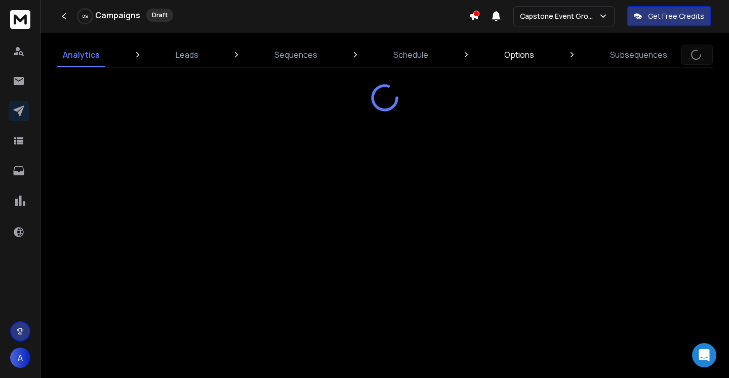
click at [520, 51] on p "Options" at bounding box center [519, 55] width 30 height 12
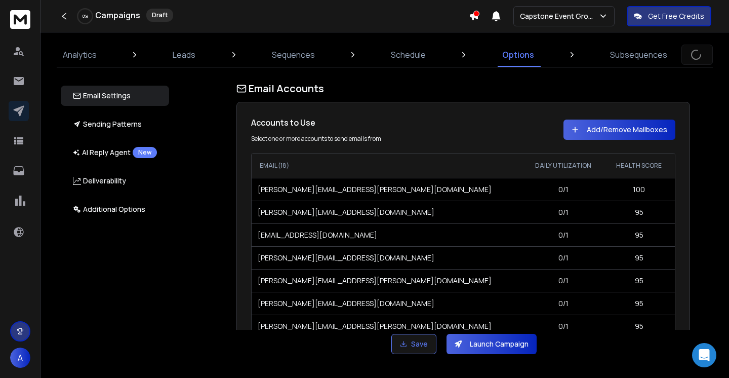
click at [490, 339] on button "Launch Campaign" at bounding box center [492, 344] width 90 height 20
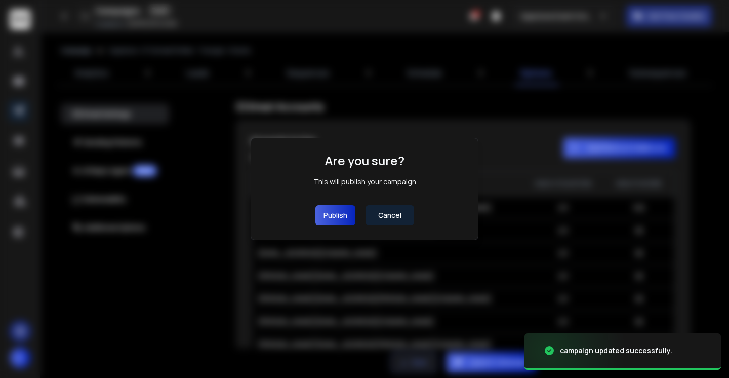
click at [330, 212] on button "Publish" at bounding box center [335, 215] width 40 height 20
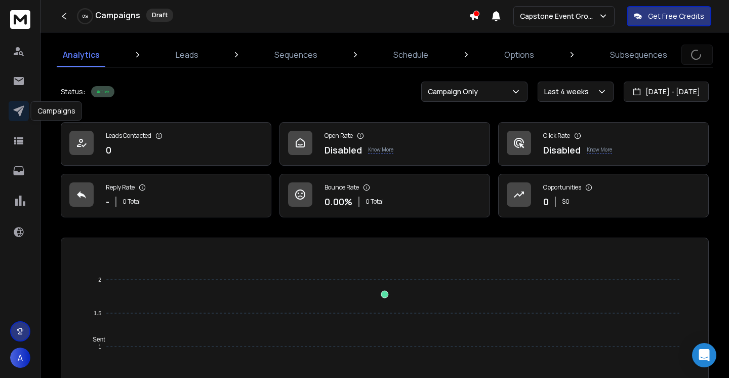
click at [19, 113] on icon at bounding box center [18, 111] width 11 height 11
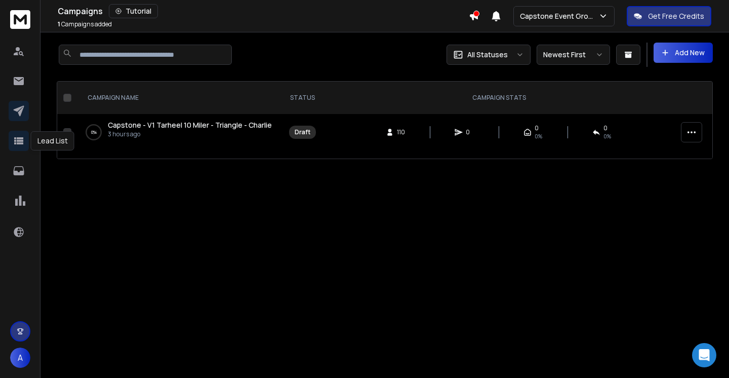
click at [17, 145] on icon at bounding box center [19, 141] width 12 height 12
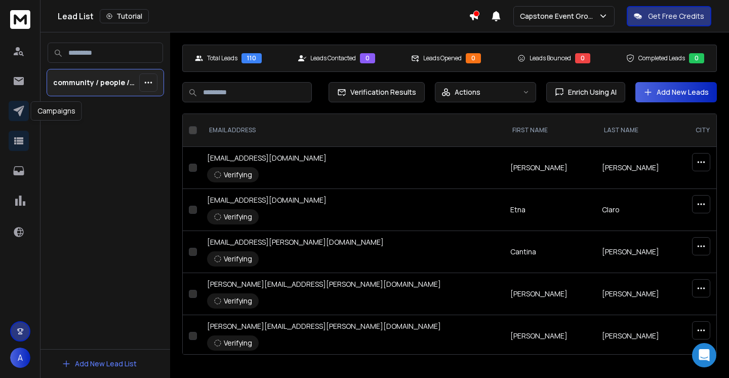
click at [18, 111] on icon at bounding box center [18, 111] width 11 height 11
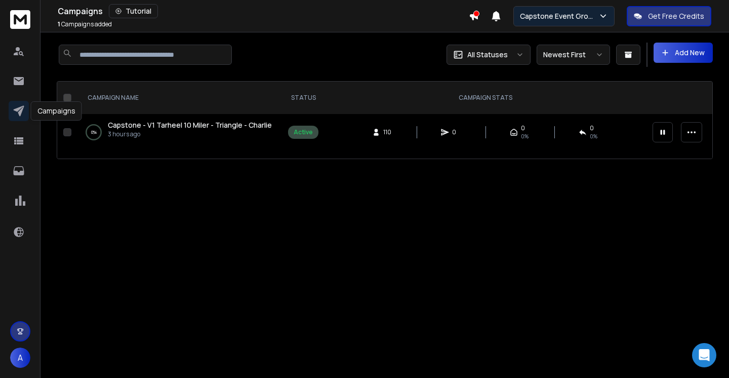
click at [556, 14] on p "Capstone Event Group" at bounding box center [559, 16] width 78 height 10
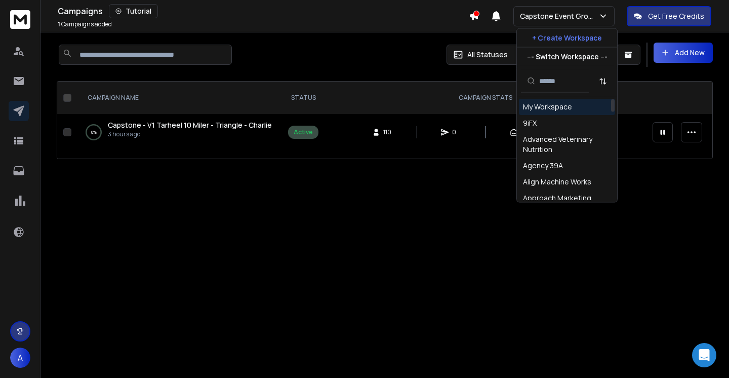
click at [544, 108] on div "My Workspace" at bounding box center [547, 107] width 49 height 10
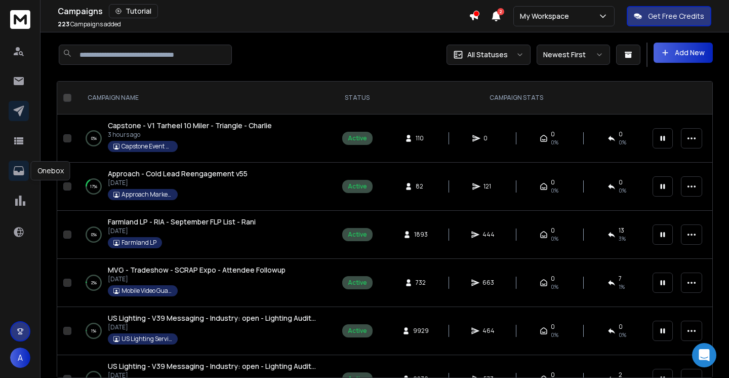
click at [20, 171] on icon at bounding box center [18, 170] width 11 height 9
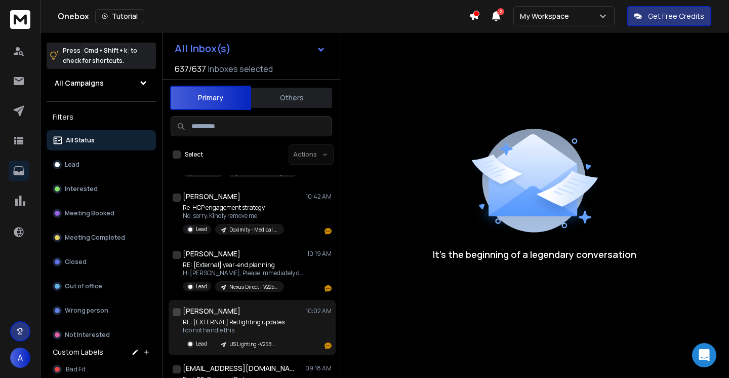
scroll to position [336, 0]
